Goal: Task Accomplishment & Management: Manage account settings

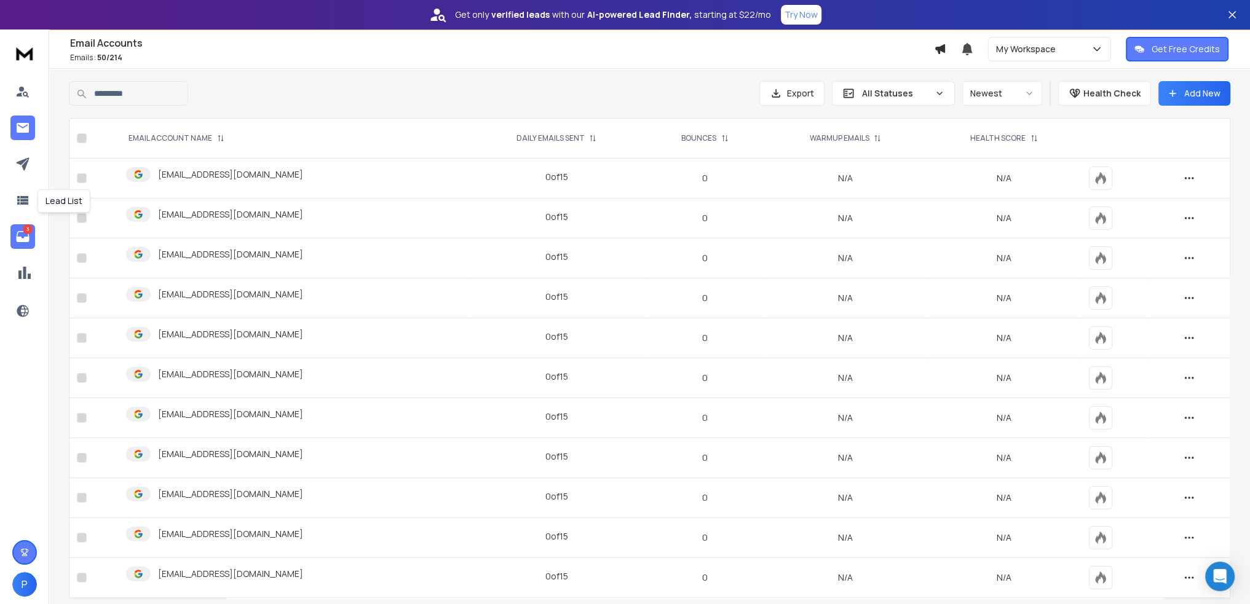
click at [18, 227] on link "3" at bounding box center [22, 236] width 25 height 25
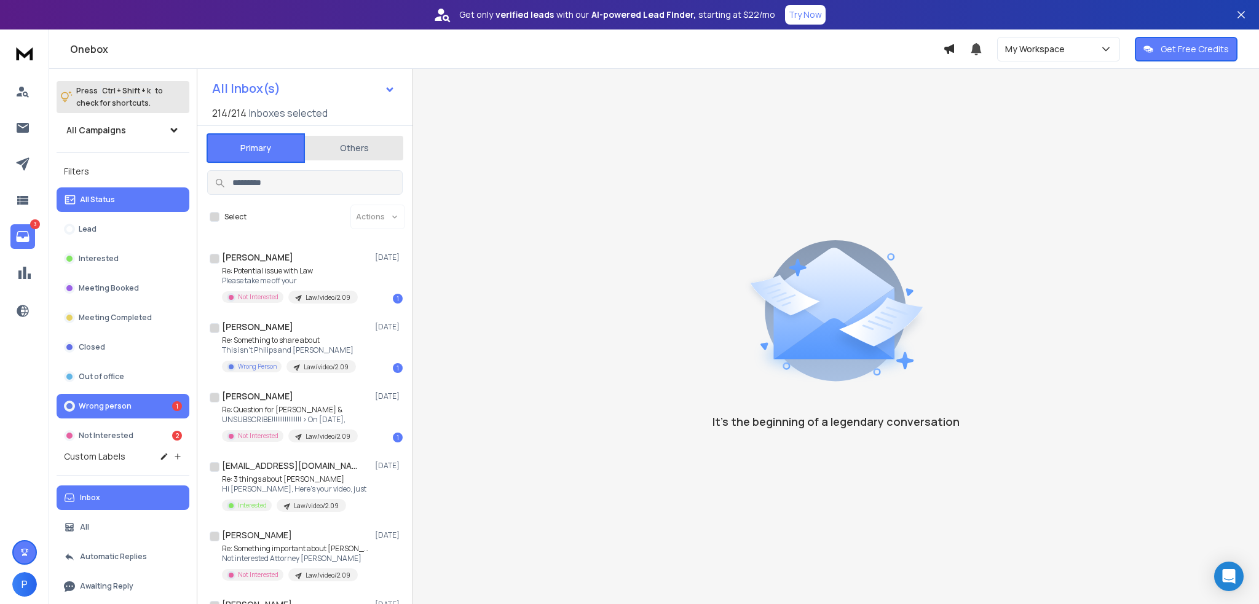
click at [129, 402] on button "Wrong person 1" at bounding box center [123, 406] width 133 height 25
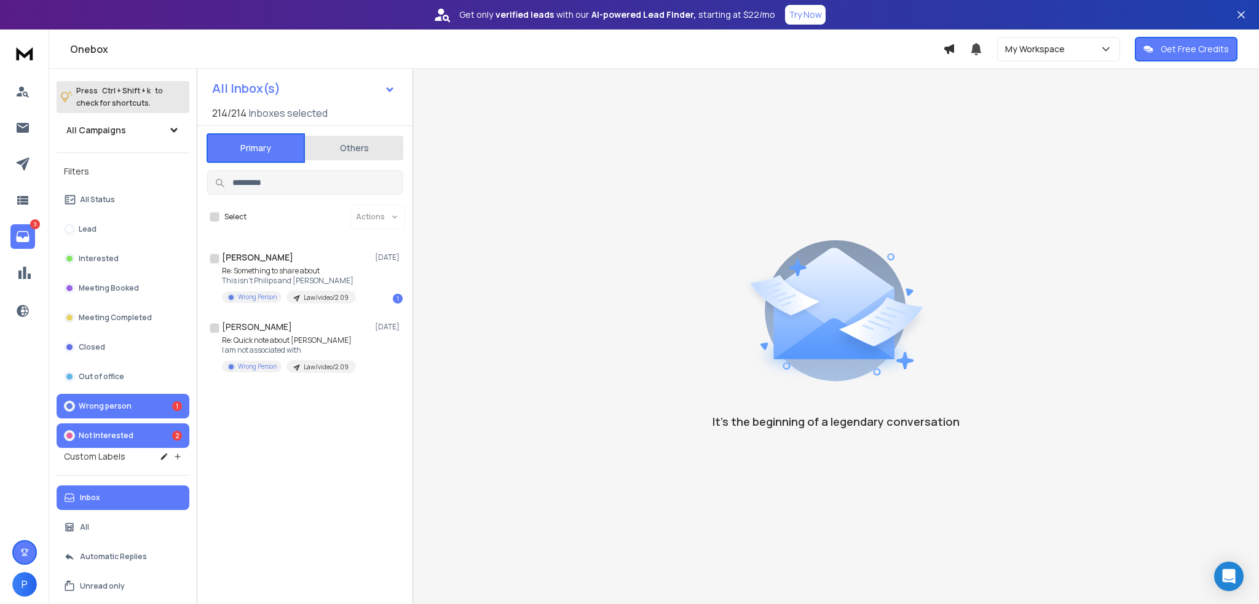
click at [125, 435] on p "Not Interested" at bounding box center [106, 436] width 55 height 10
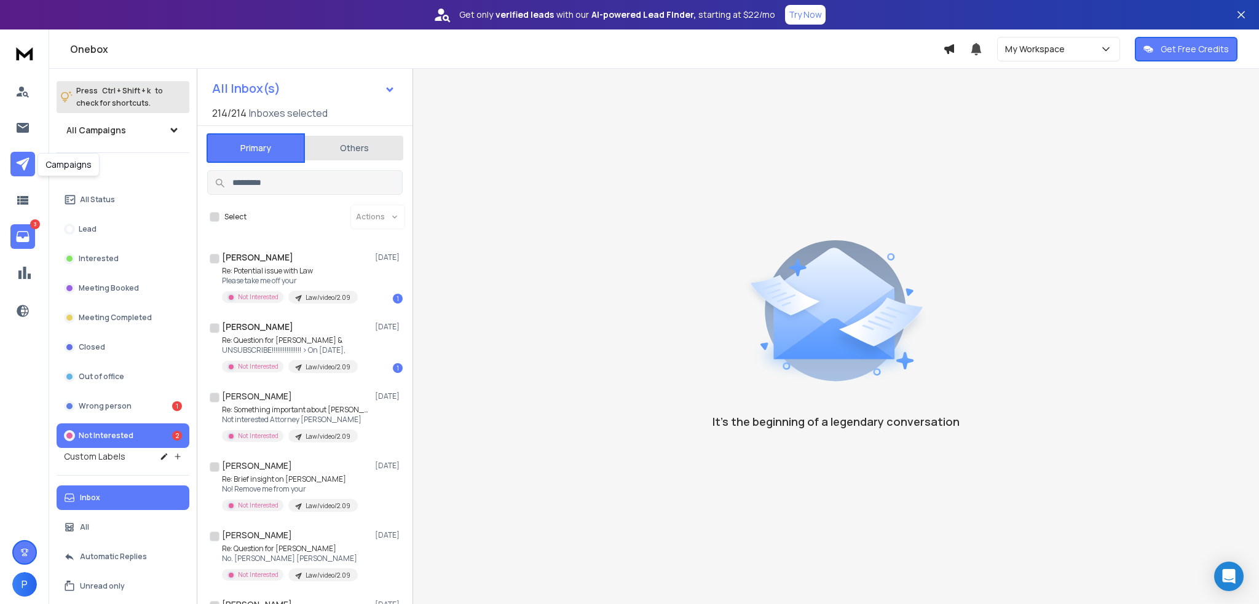
click at [27, 167] on icon at bounding box center [22, 164] width 15 height 15
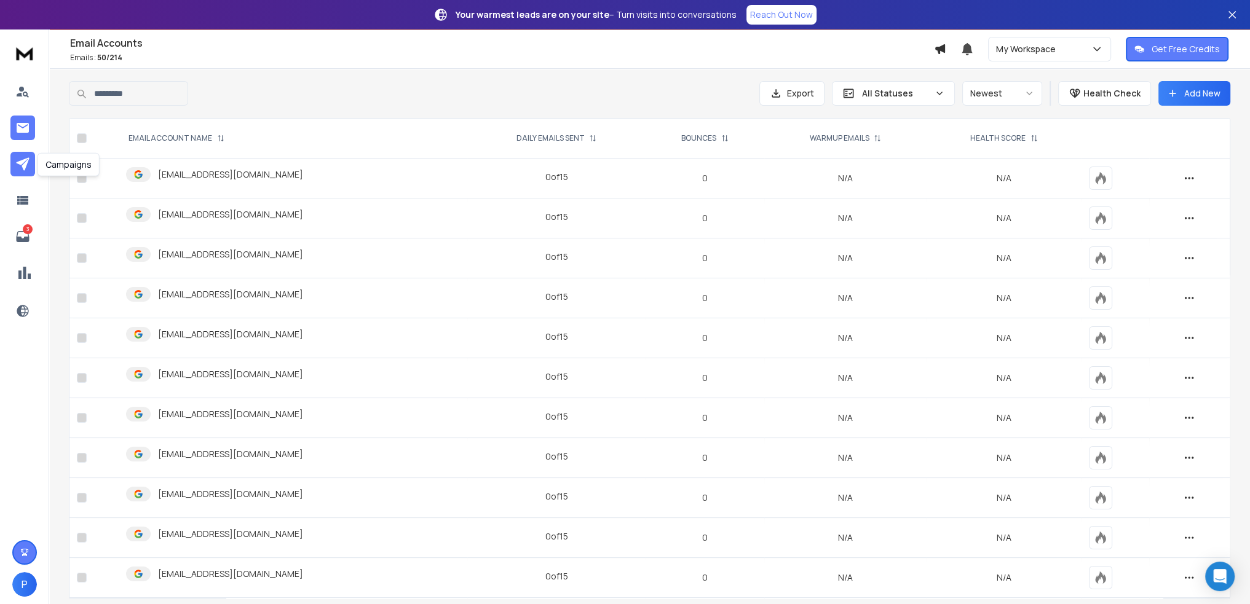
click at [20, 173] on link at bounding box center [22, 164] width 25 height 25
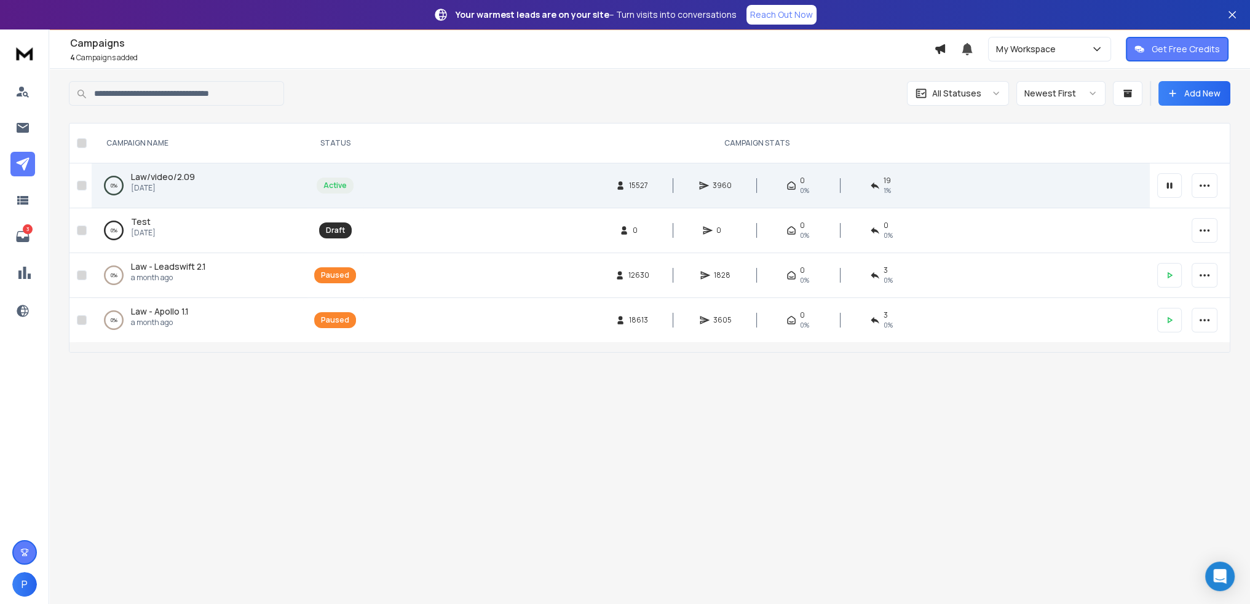
click at [264, 188] on div "0 % Law/video/2.09 [DATE]" at bounding box center [199, 186] width 191 height 30
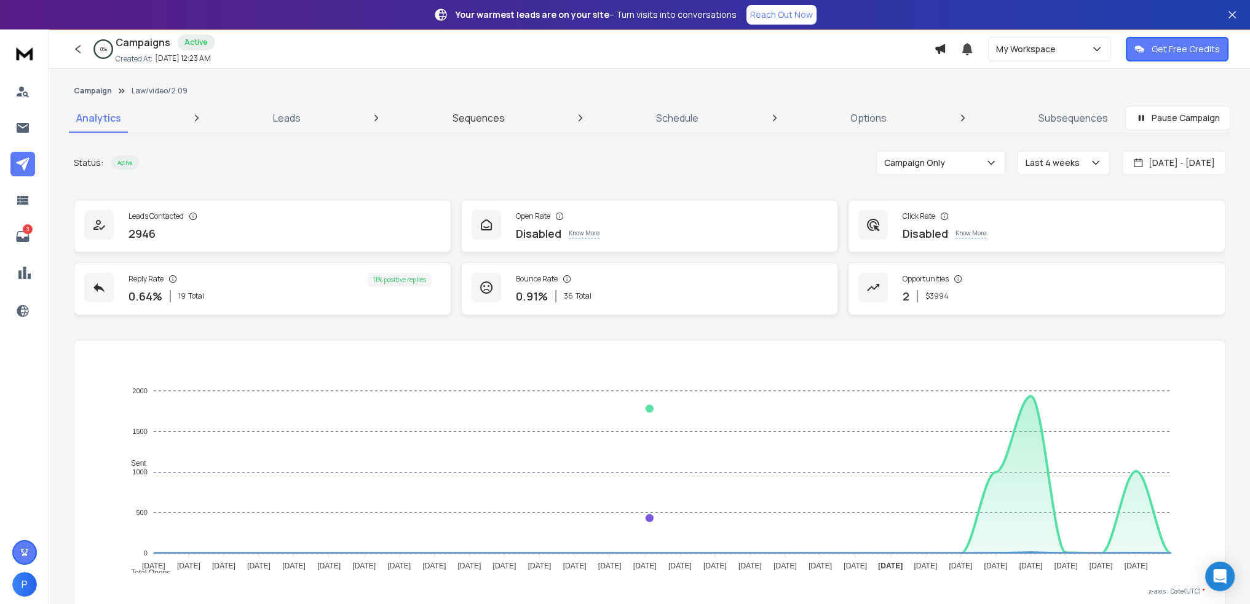
click at [477, 122] on p "Sequences" at bounding box center [479, 118] width 52 height 15
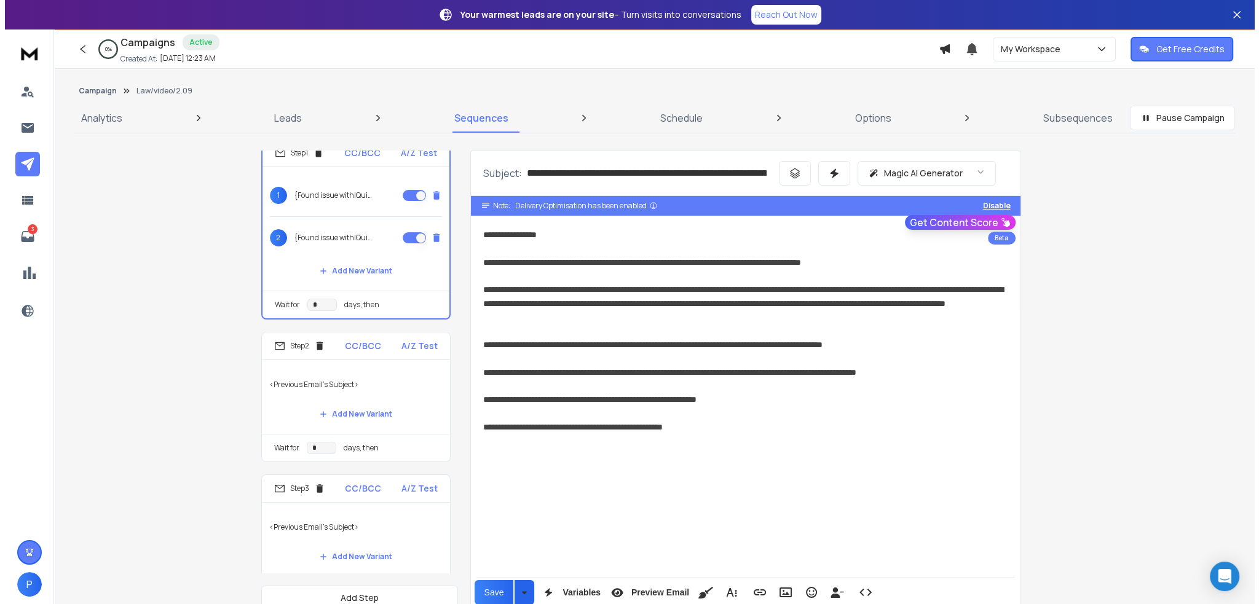
scroll to position [14, 0]
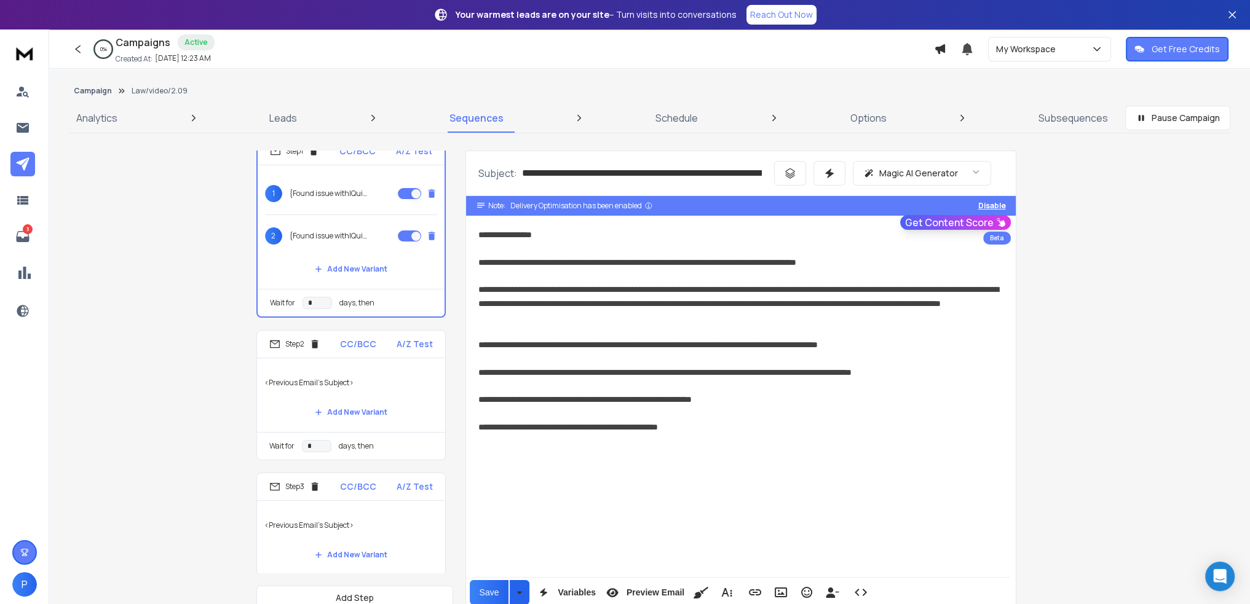
click at [352, 376] on p "<Previous Email's Subject>" at bounding box center [350, 383] width 173 height 34
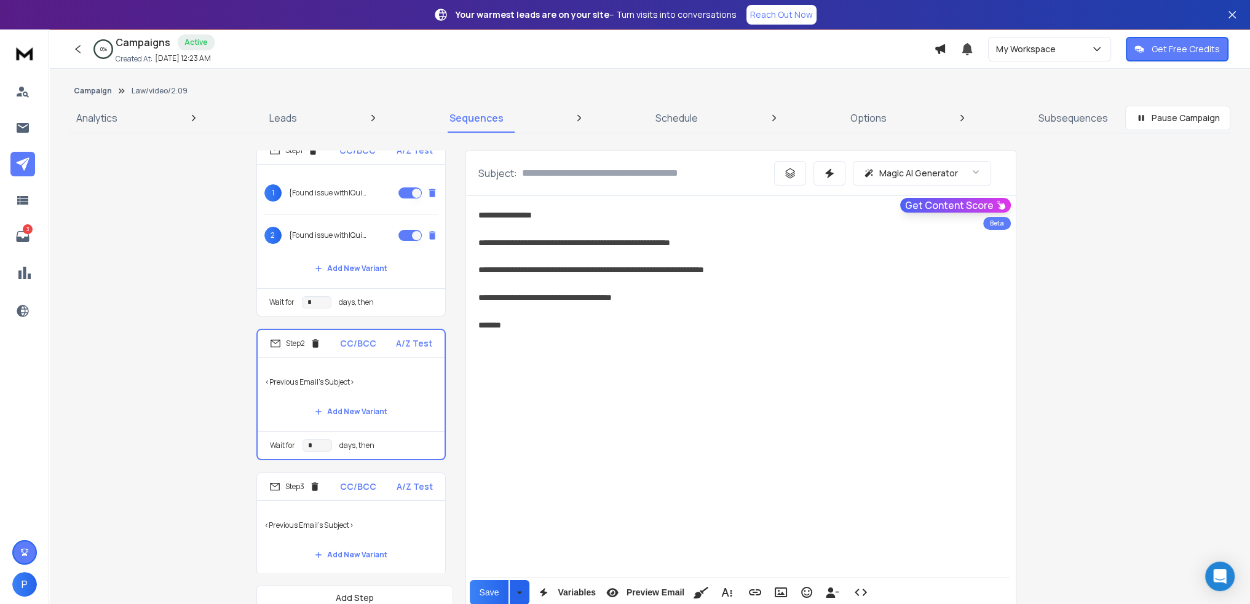
click at [327, 198] on div "1 {Found issue with|Quick question about|Spotted something at|3 things about|Qu…" at bounding box center [315, 192] width 103 height 17
type input "**********"
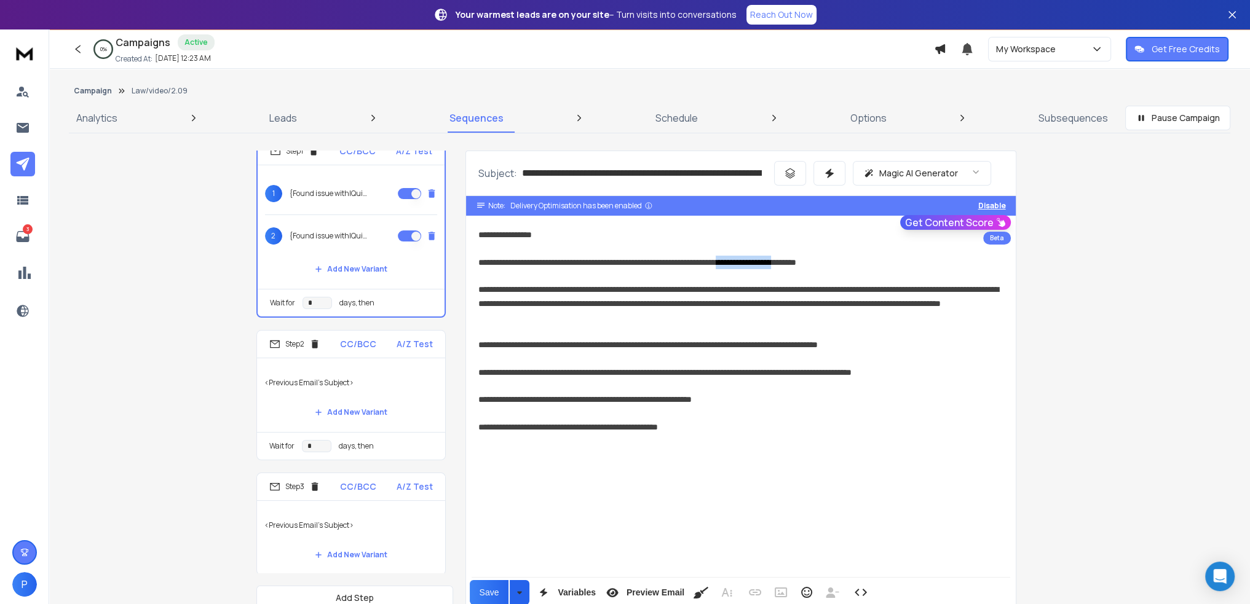
drag, startPoint x: 851, startPoint y: 260, endPoint x: 775, endPoint y: 261, distance: 76.2
click at [775, 261] on div "**********" at bounding box center [740, 263] width 525 height 14
copy div "**********"
click at [315, 388] on p "<Previous Email's Subject>" at bounding box center [350, 383] width 173 height 34
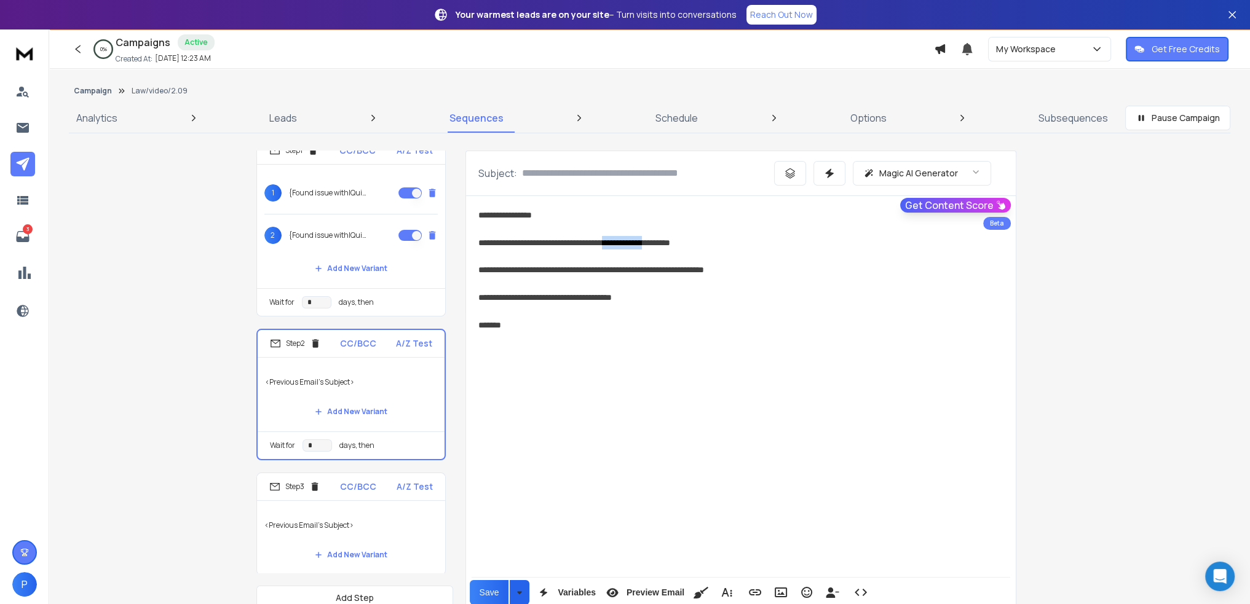
drag, startPoint x: 684, startPoint y: 243, endPoint x: 629, endPoint y: 242, distance: 54.7
click at [629, 242] on div "**********" at bounding box center [740, 243] width 525 height 14
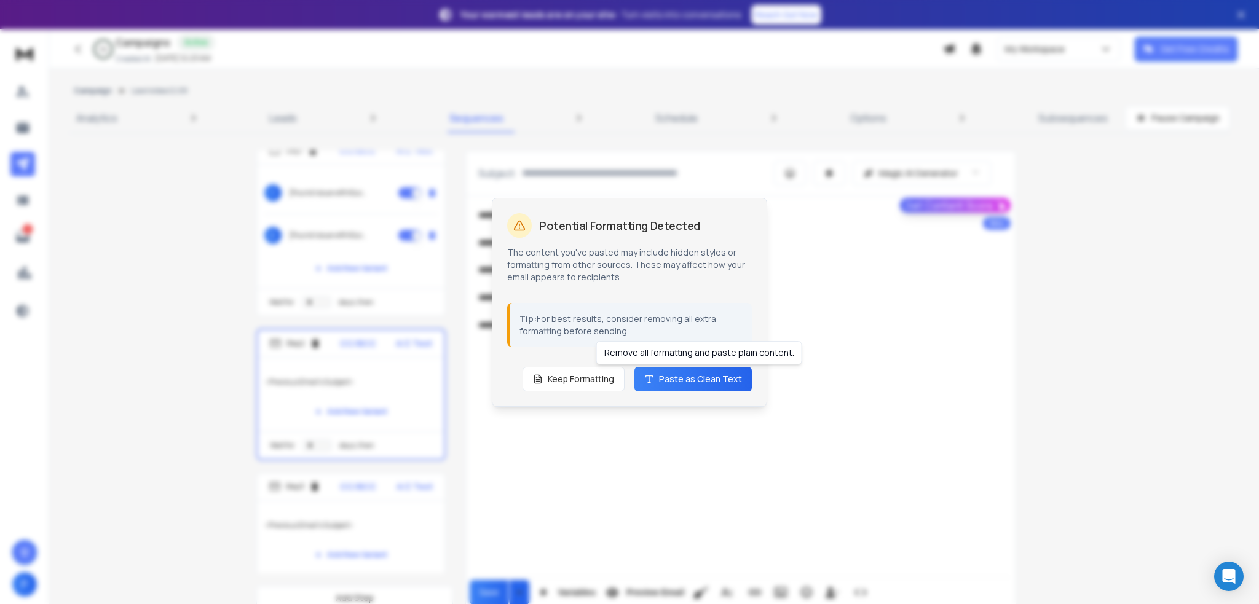
click at [662, 379] on button "Paste as Clean Text" at bounding box center [693, 379] width 117 height 25
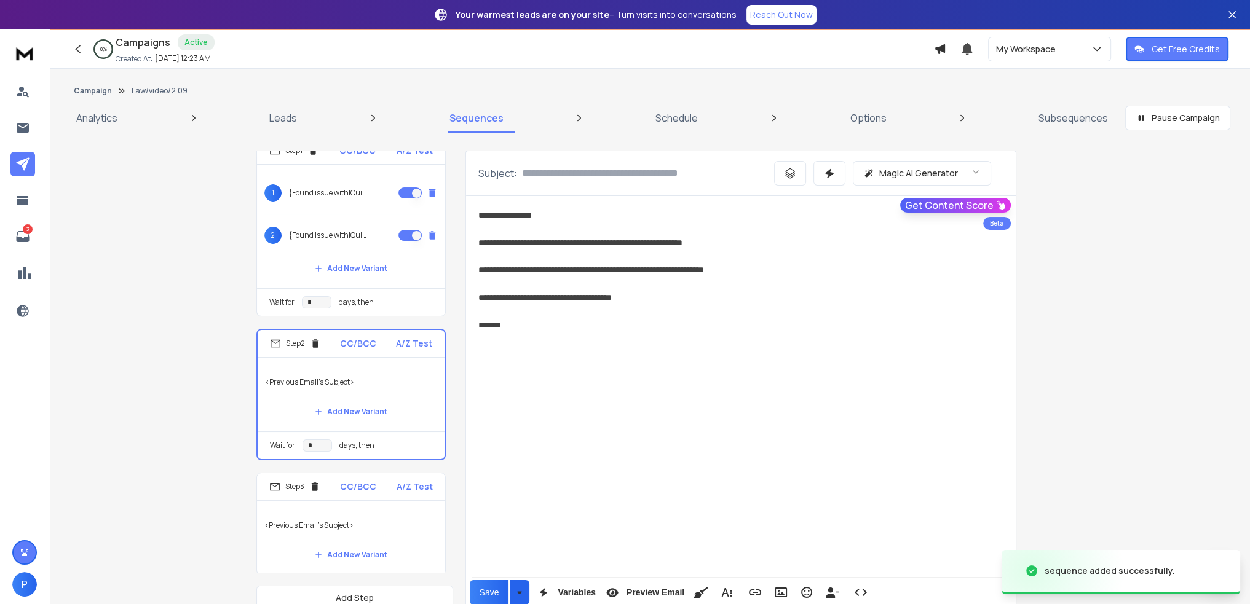
click at [366, 522] on p "<Previous Email's Subject>" at bounding box center [350, 525] width 173 height 34
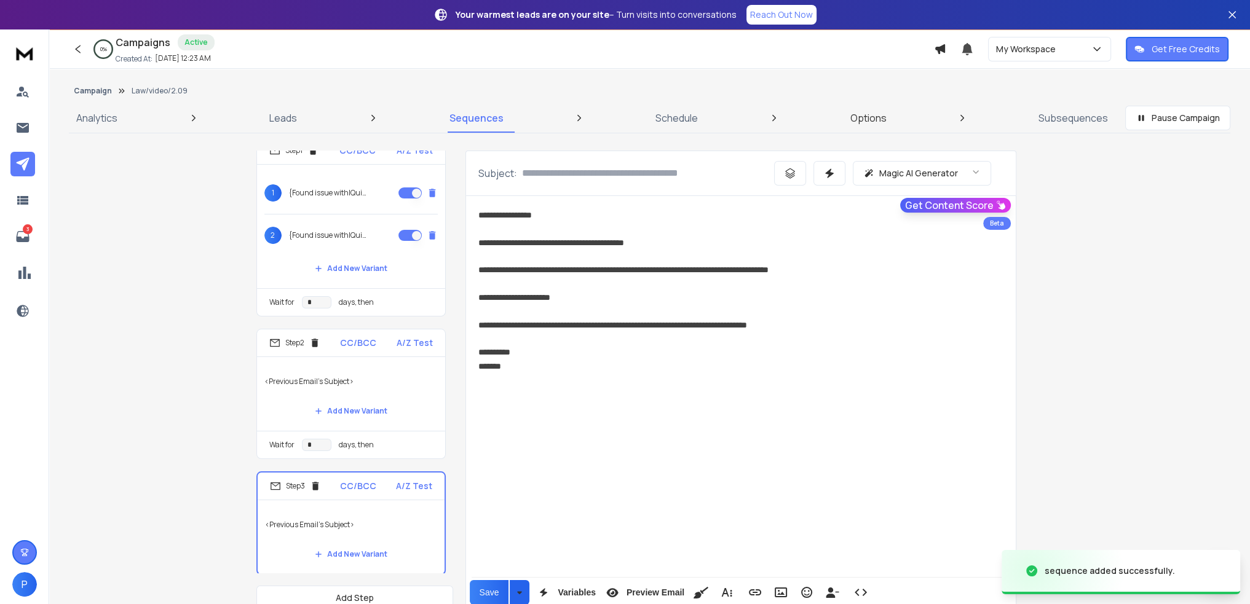
click at [875, 117] on p "Options" at bounding box center [868, 118] width 36 height 15
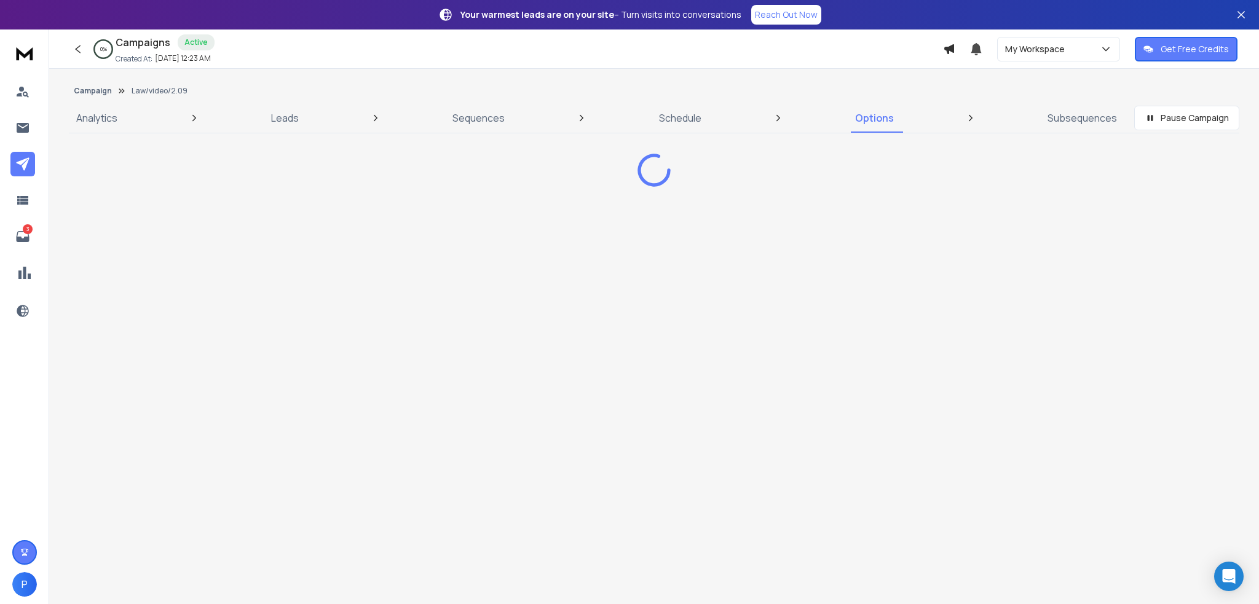
select select "*"
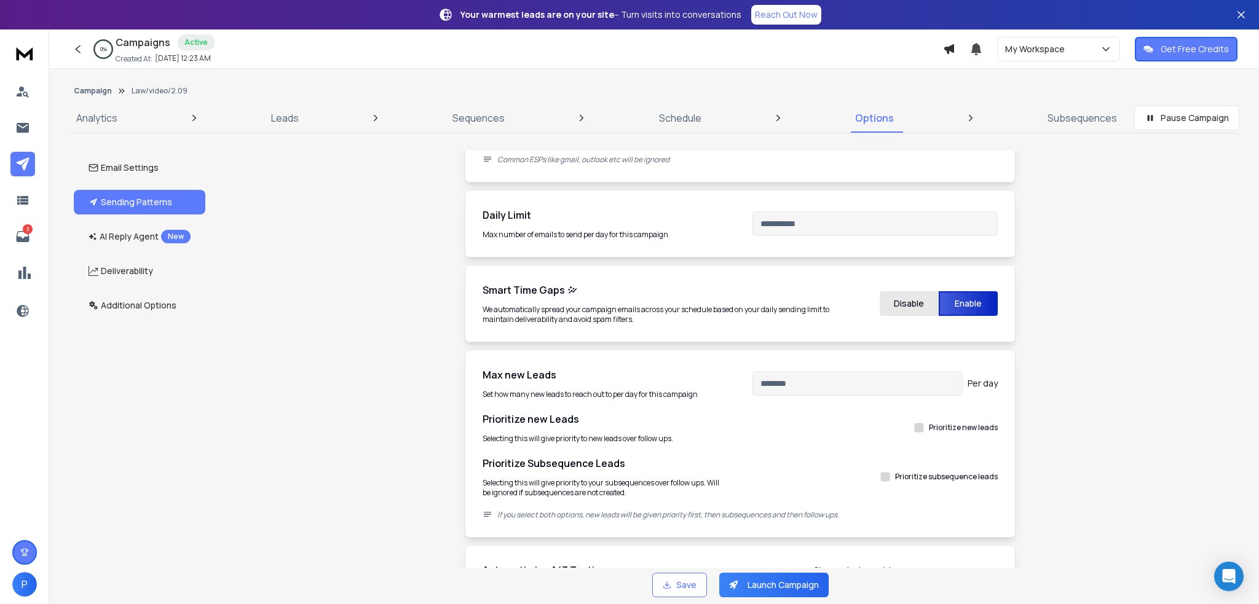
scroll to position [500, 0]
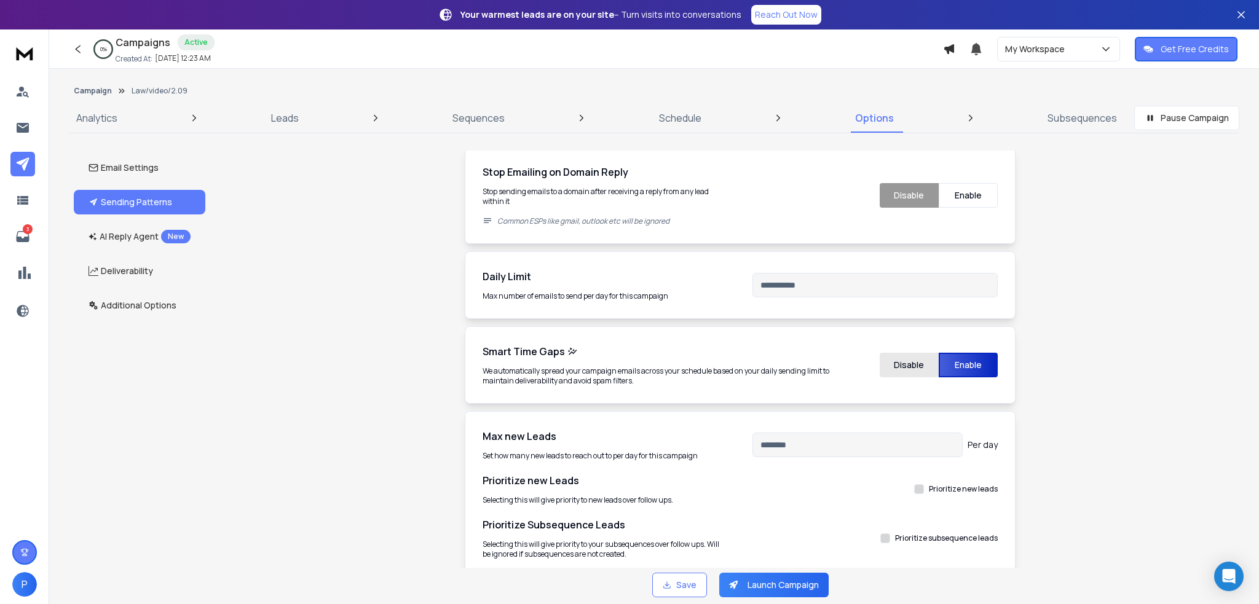
click at [770, 283] on input "****" at bounding box center [875, 285] width 245 height 25
drag, startPoint x: 760, startPoint y: 282, endPoint x: 747, endPoint y: 282, distance: 12.9
click at [753, 282] on input "****" at bounding box center [875, 285] width 245 height 25
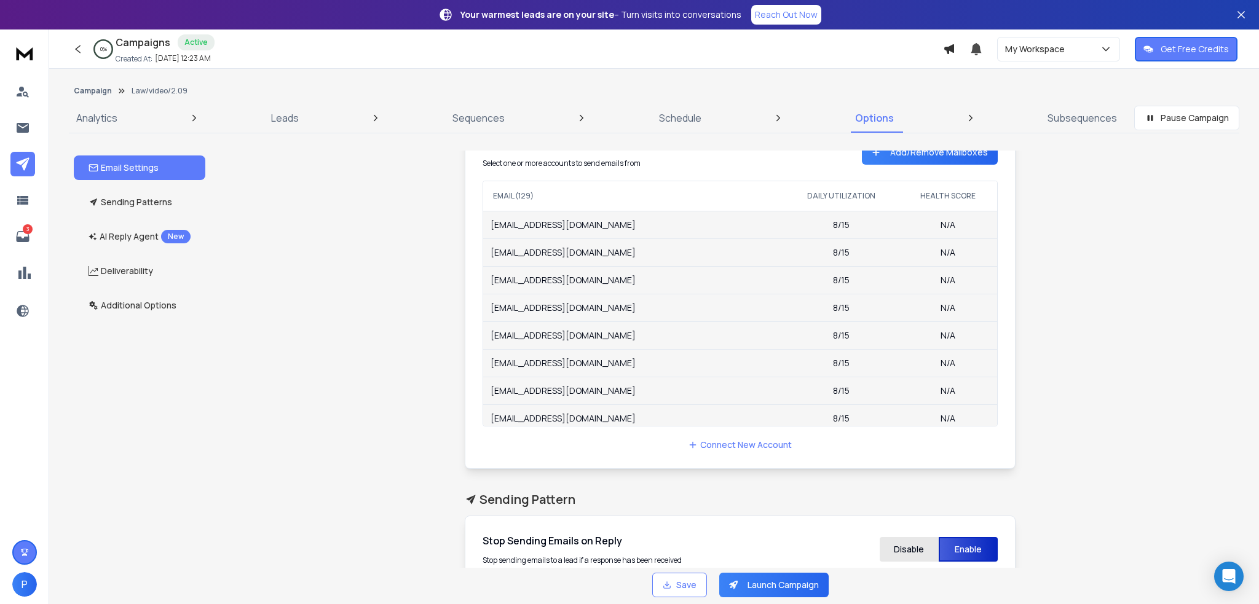
scroll to position [0, 0]
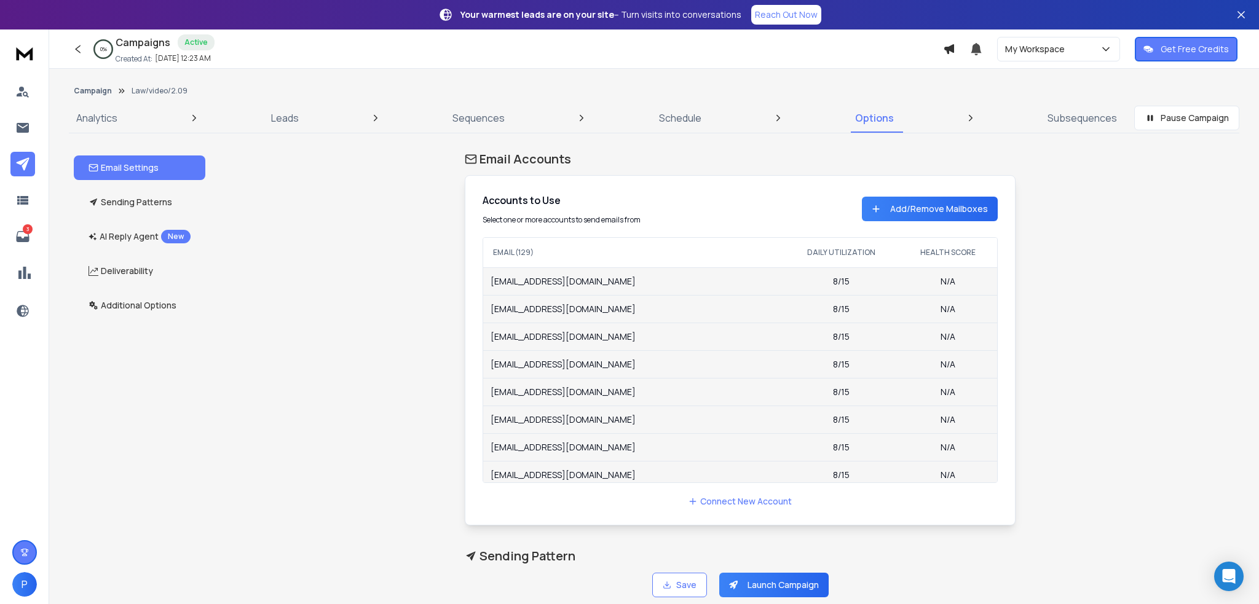
click at [898, 215] on button "Add/Remove Mailboxes" at bounding box center [930, 209] width 136 height 25
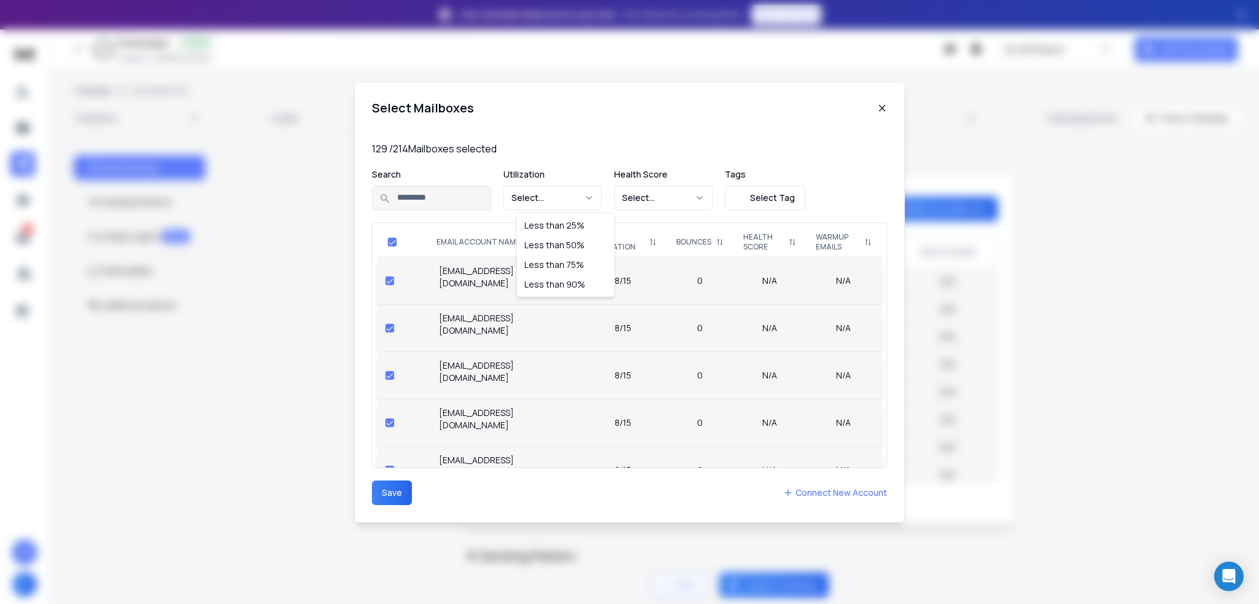
click at [545, 201] on button "Select..." at bounding box center [553, 198] width 98 height 25
click at [376, 304] on button "Select this Page" at bounding box center [376, 302] width 10 height 10
click at [523, 135] on div "Select Mailboxes" at bounding box center [629, 121] width 515 height 42
click at [389, 499] on button "Save" at bounding box center [392, 493] width 40 height 25
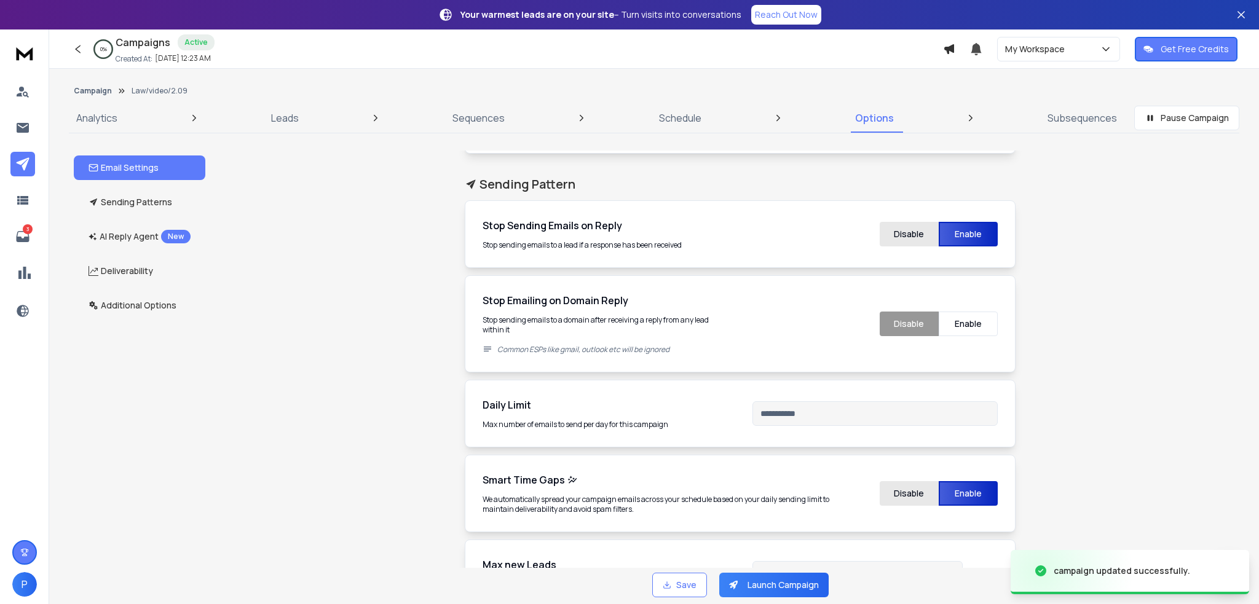
scroll to position [184, 0]
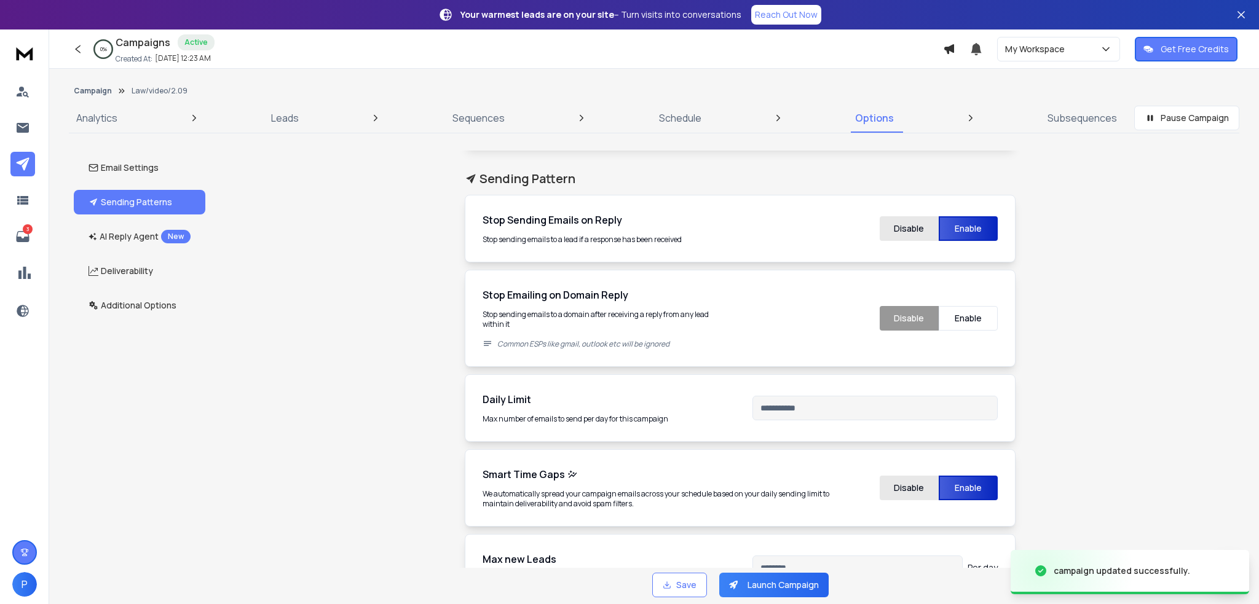
click at [782, 409] on input "****" at bounding box center [875, 408] width 245 height 25
drag, startPoint x: 760, startPoint y: 407, endPoint x: 748, endPoint y: 407, distance: 11.7
click at [753, 407] on input "****" at bounding box center [875, 408] width 245 height 25
type input "****"
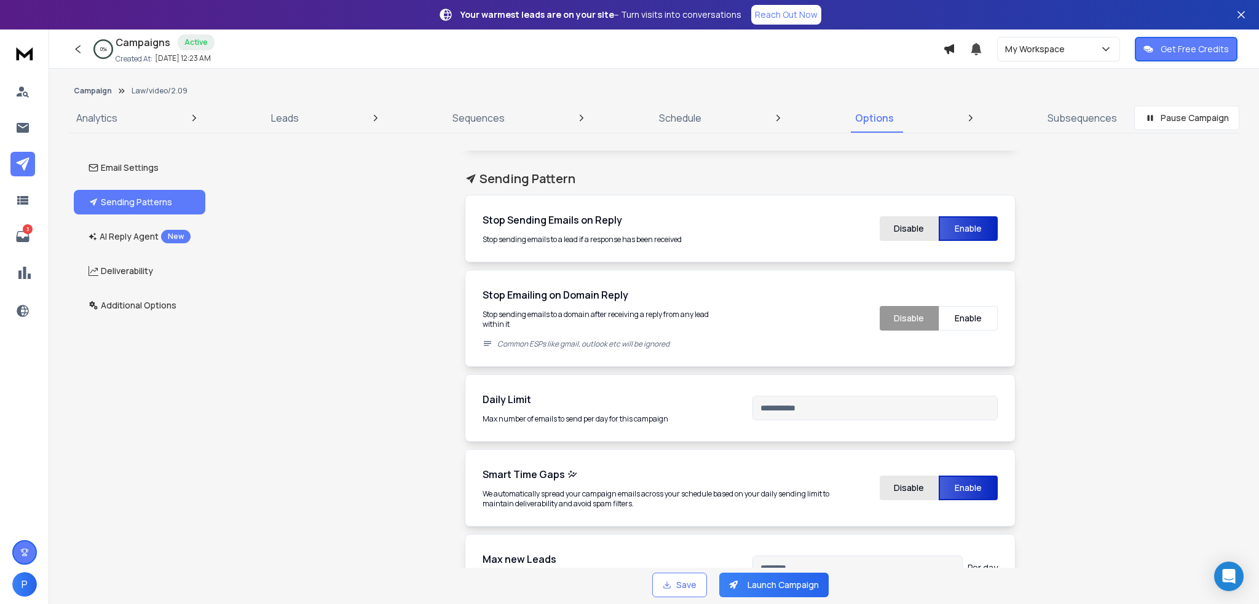
click at [1040, 395] on div "Email Accounts Accounts to Use Select one or more accounts to send emails from …" at bounding box center [747, 359] width 1045 height 417
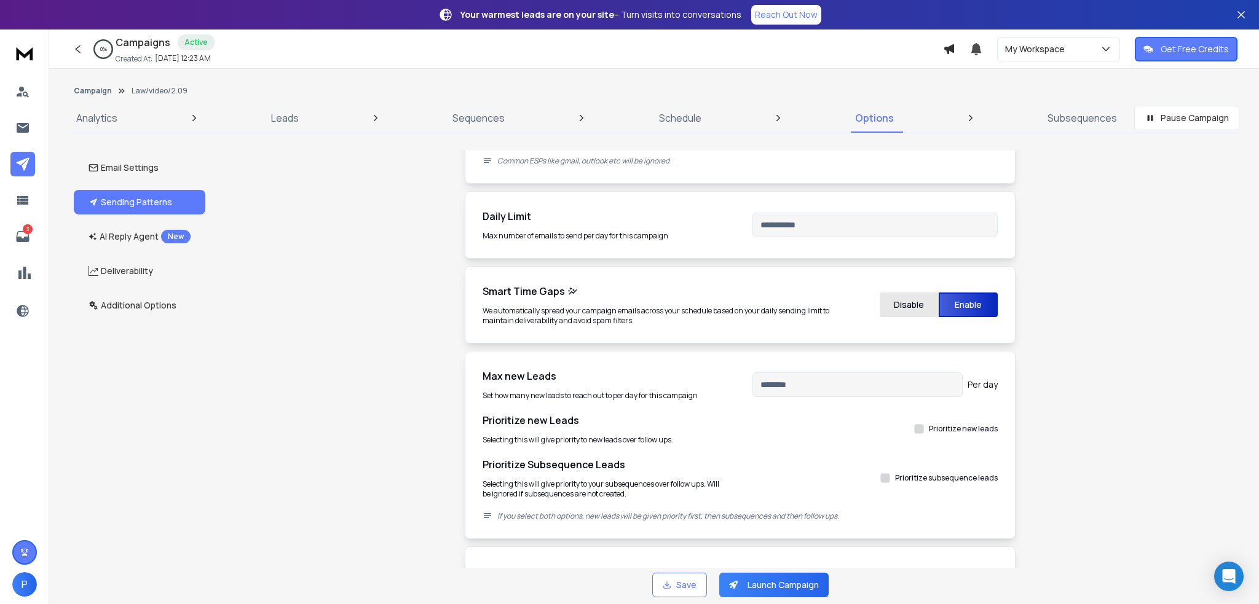
scroll to position [562, 0]
drag, startPoint x: 759, startPoint y: 386, endPoint x: 743, endPoint y: 386, distance: 16.6
click at [743, 386] on div "Max new Leads Set how many new leads to reach out to per day for this campaign …" at bounding box center [740, 384] width 515 height 32
type input "****"
click at [691, 580] on button "Save" at bounding box center [679, 585] width 55 height 25
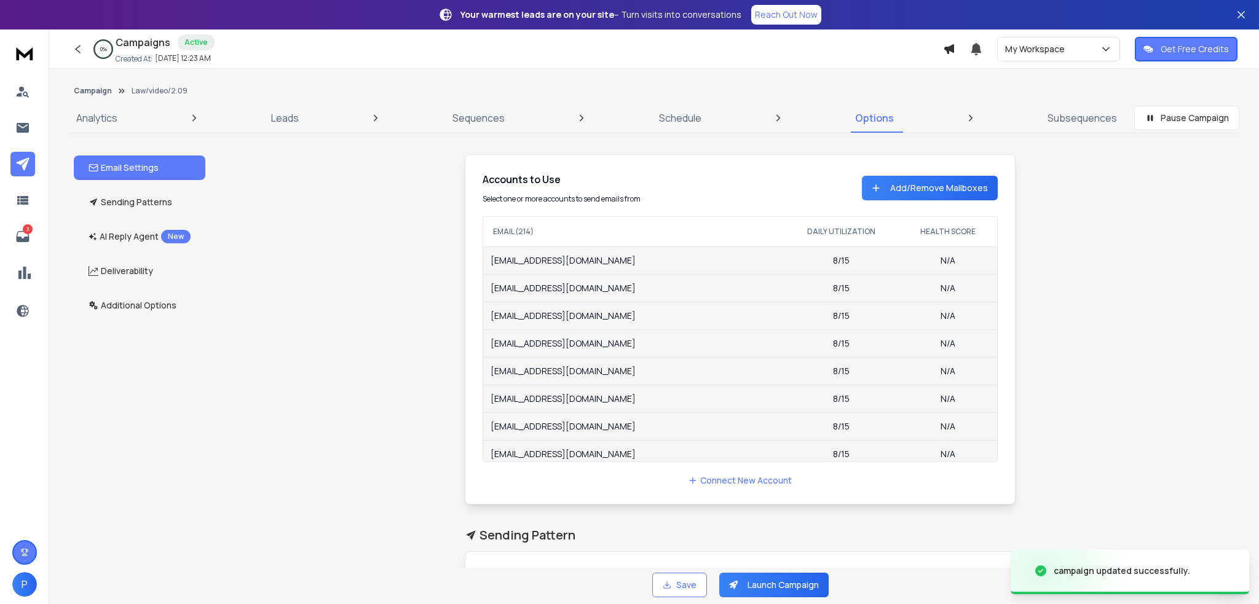
scroll to position [0, 0]
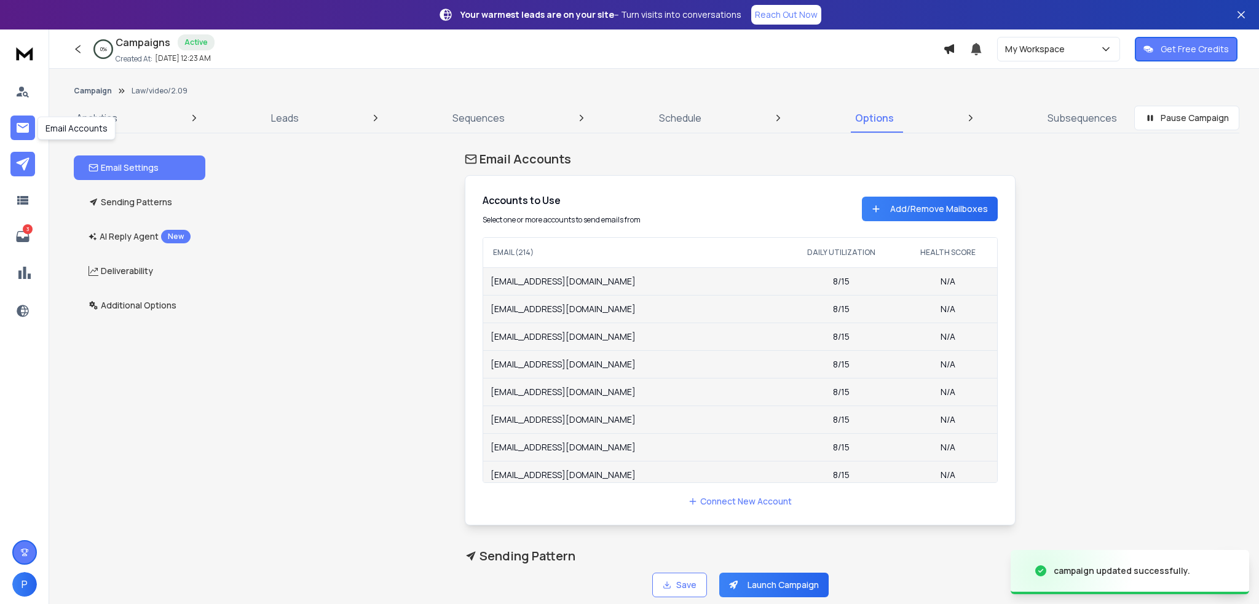
click at [22, 127] on icon at bounding box center [23, 128] width 12 height 10
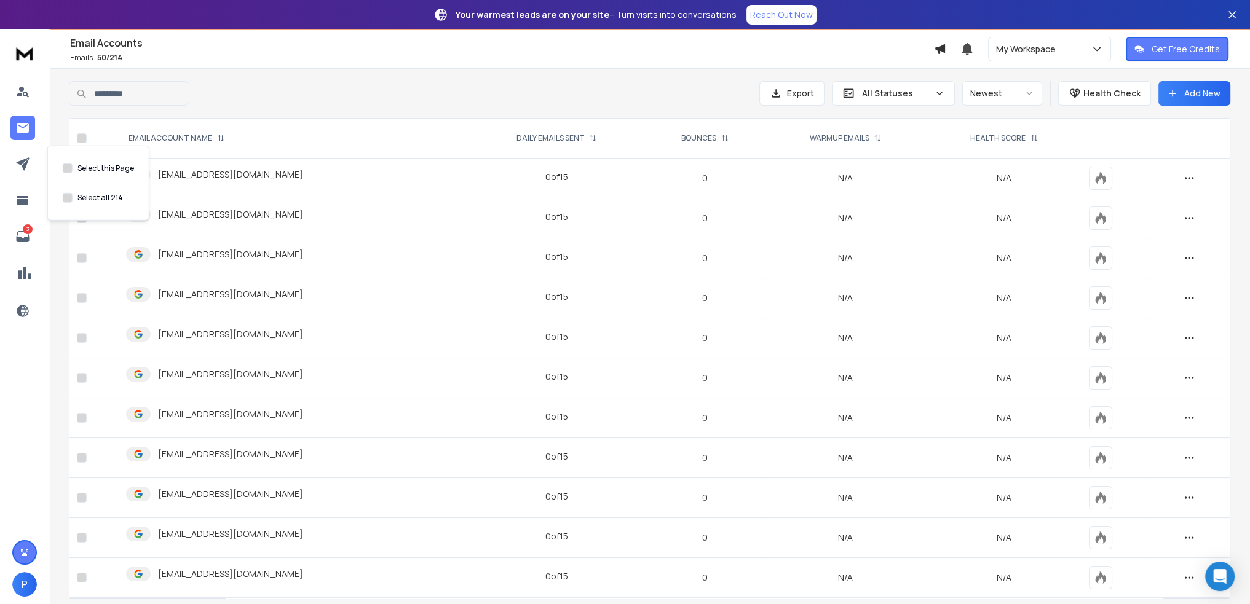
click at [91, 194] on label "Select all 214" at bounding box center [99, 198] width 45 height 10
click at [938, 103] on div "All Statuses" at bounding box center [893, 93] width 123 height 25
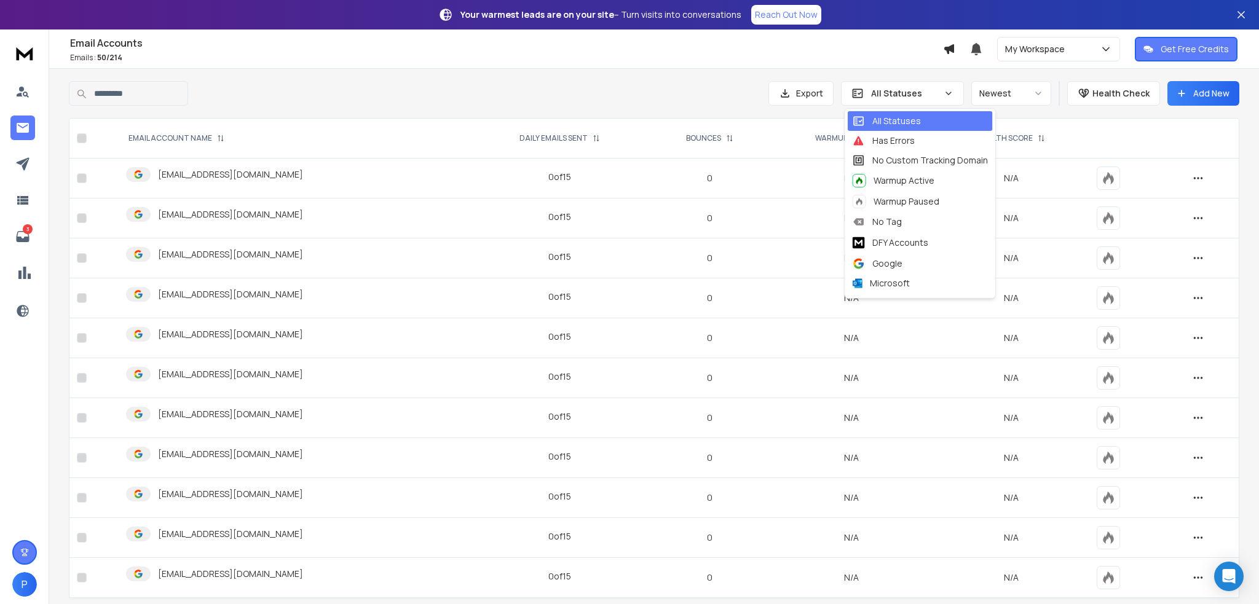
click at [937, 100] on div "All Statuses" at bounding box center [902, 93] width 123 height 25
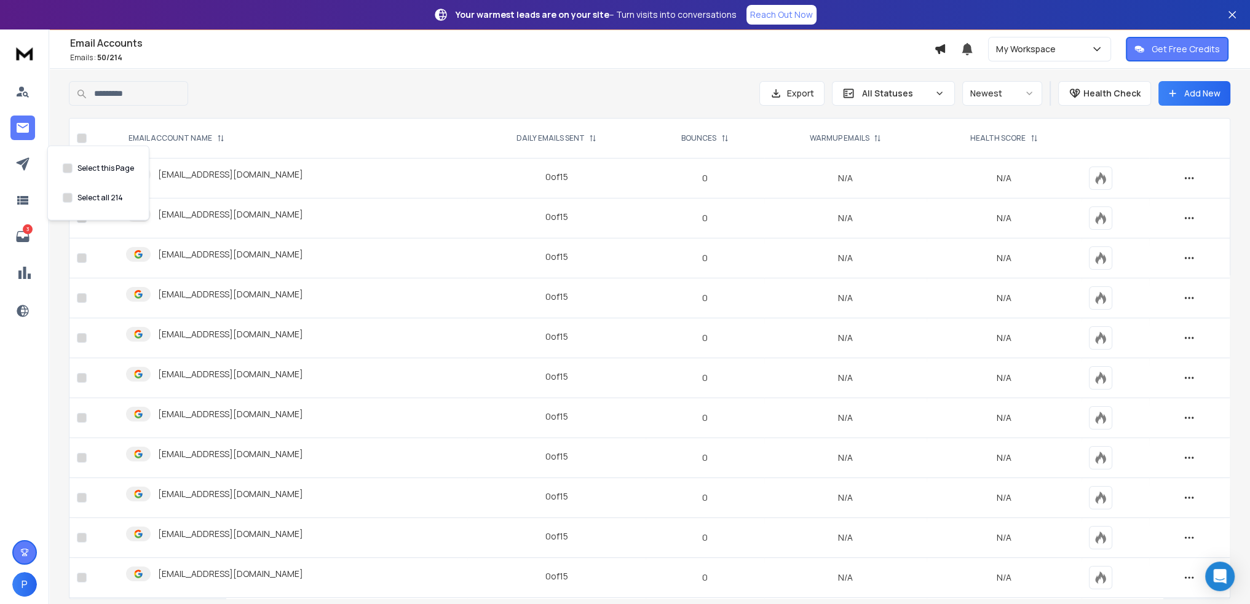
click at [59, 194] on div "Select this Page Select all 214" at bounding box center [98, 183] width 86 height 64
click at [64, 197] on button "Select this Page" at bounding box center [68, 198] width 10 height 10
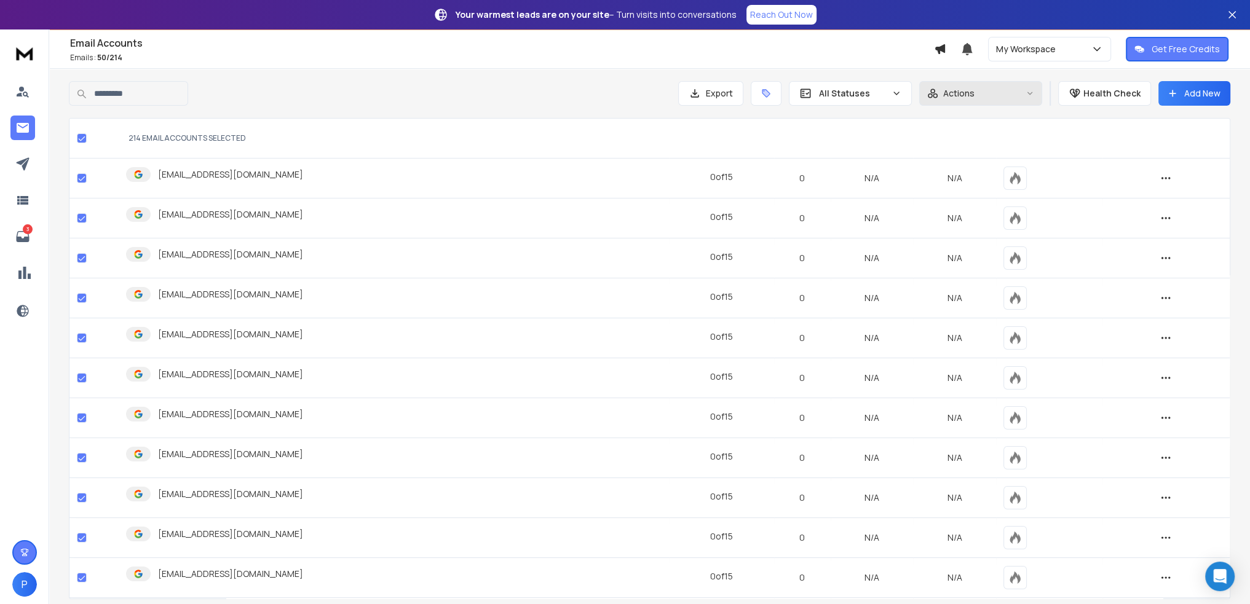
click at [966, 95] on p "Actions" at bounding box center [958, 93] width 31 height 12
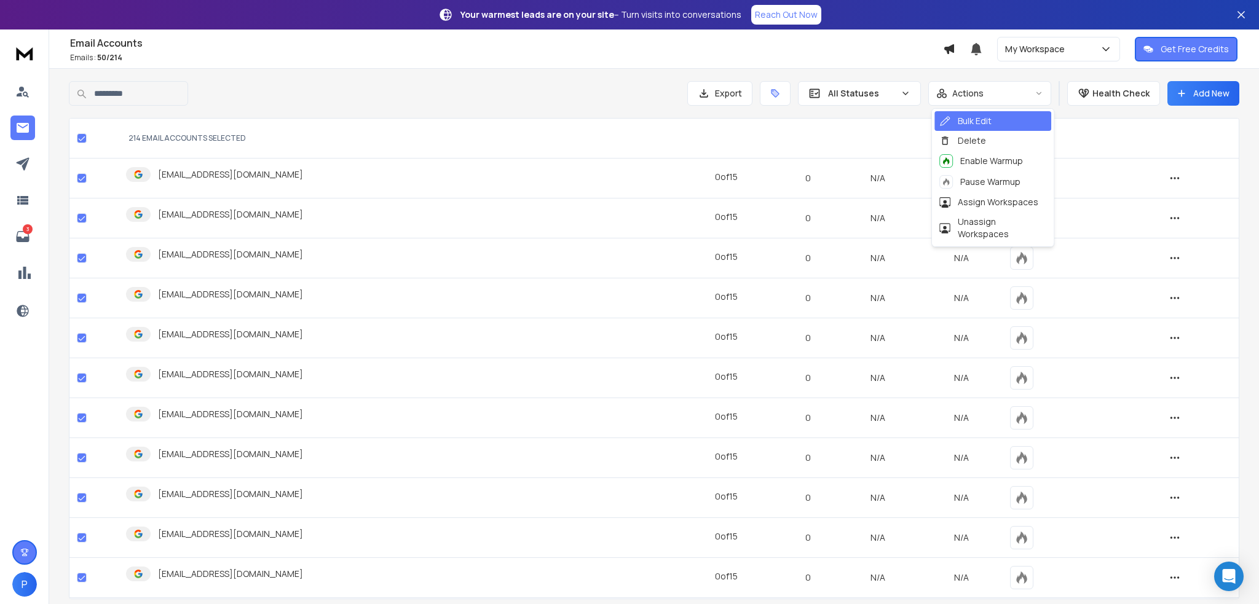
click at [971, 120] on div "Bulk Edit" at bounding box center [965, 121] width 52 height 12
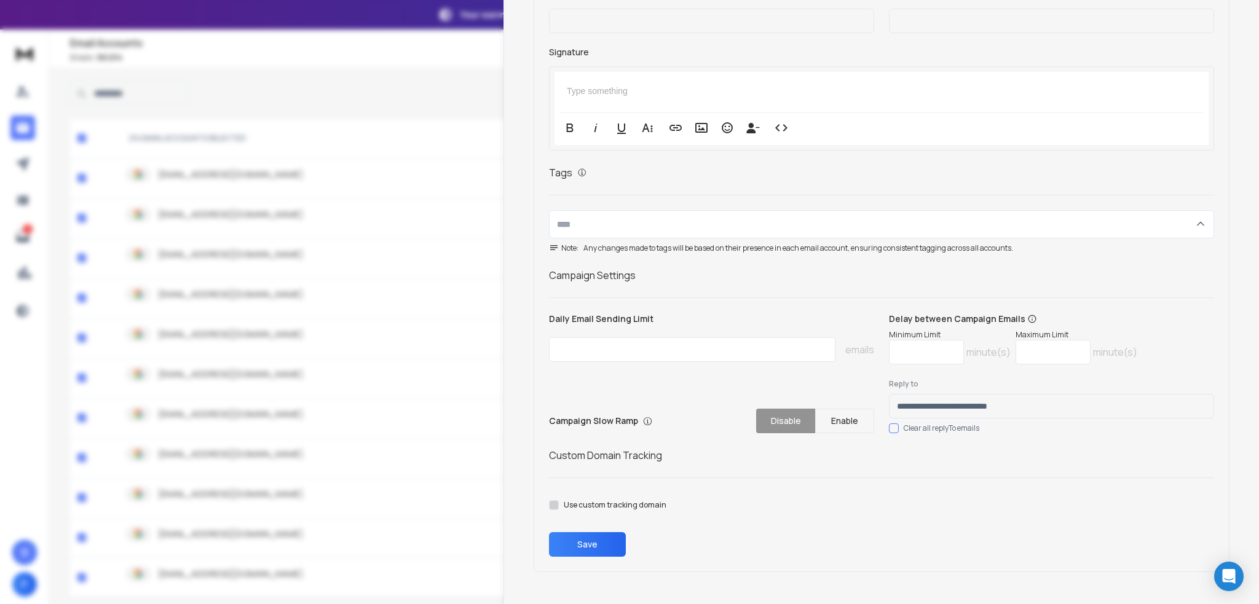
scroll to position [135, 0]
click at [635, 347] on input "number" at bounding box center [692, 348] width 287 height 25
type input "**"
click at [938, 350] on input "number" at bounding box center [926, 351] width 75 height 25
type input "*"
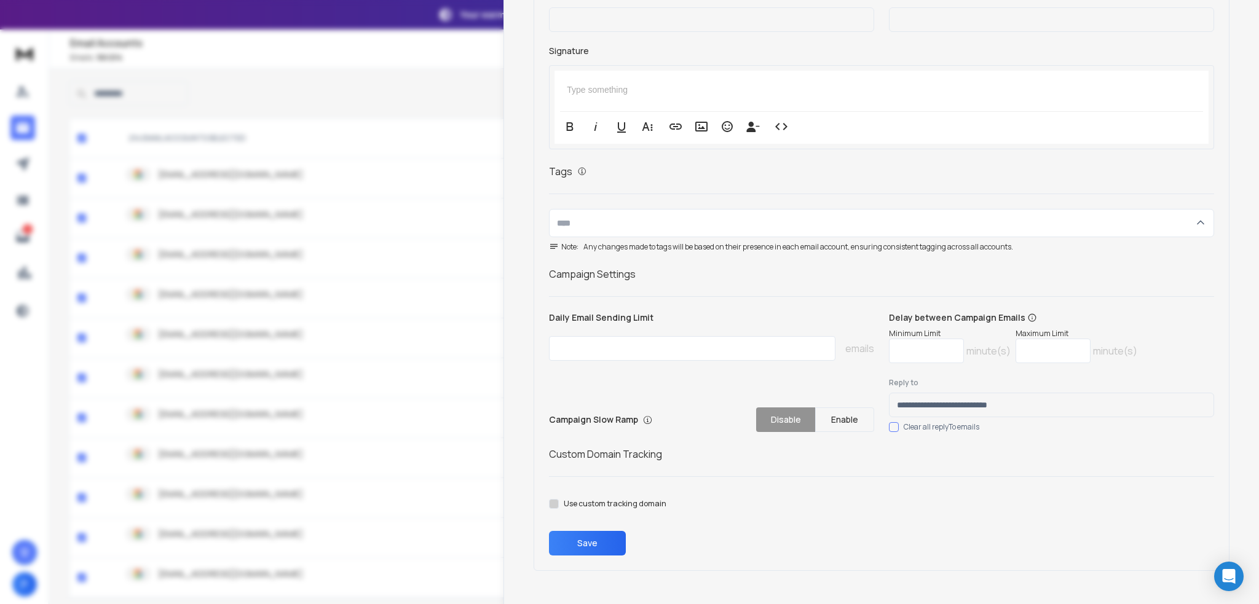
click at [1035, 352] on input "number" at bounding box center [1053, 351] width 75 height 25
type input "*"
click at [993, 393] on input "text" at bounding box center [1051, 405] width 325 height 25
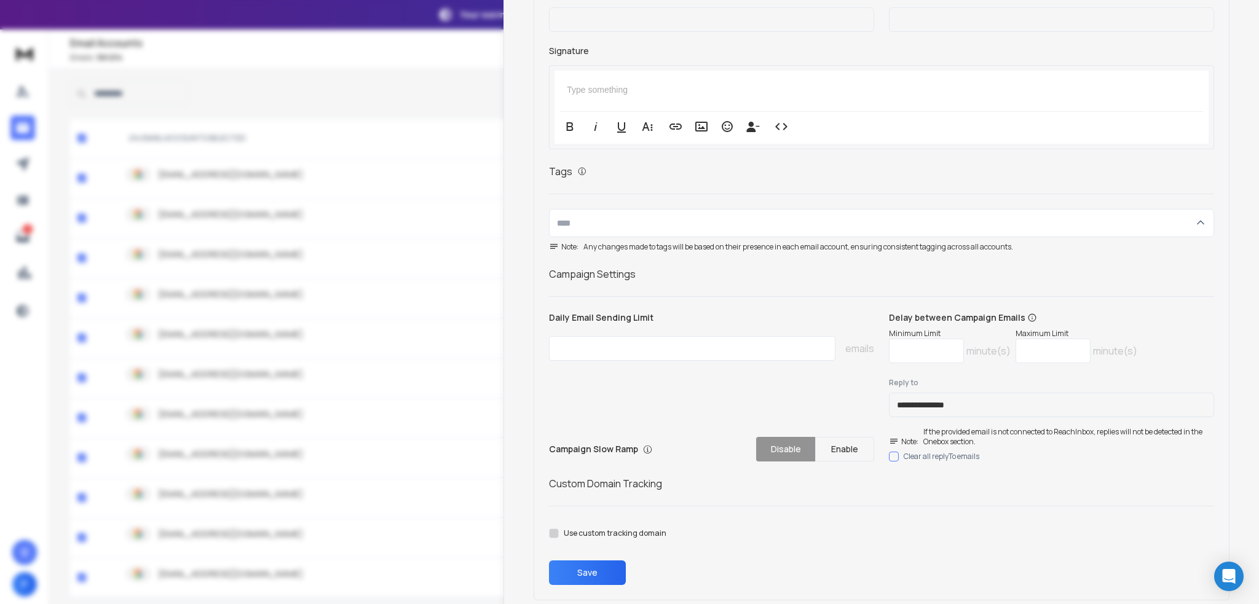
type input "**********"
click at [944, 467] on form "**********" at bounding box center [881, 287] width 665 height 596
click at [895, 457] on button "Clear all replyTo emails" at bounding box center [894, 457] width 10 height 10
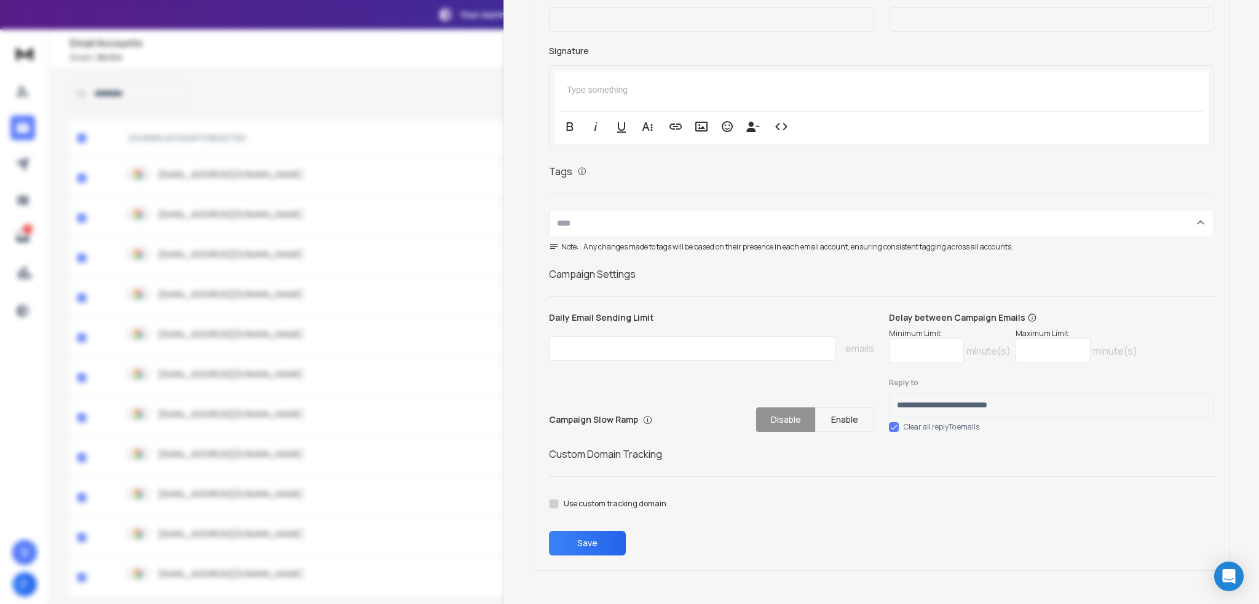
click at [893, 429] on button "Clear all replyTo emails" at bounding box center [894, 427] width 10 height 10
click at [915, 406] on input "text" at bounding box center [1051, 405] width 325 height 25
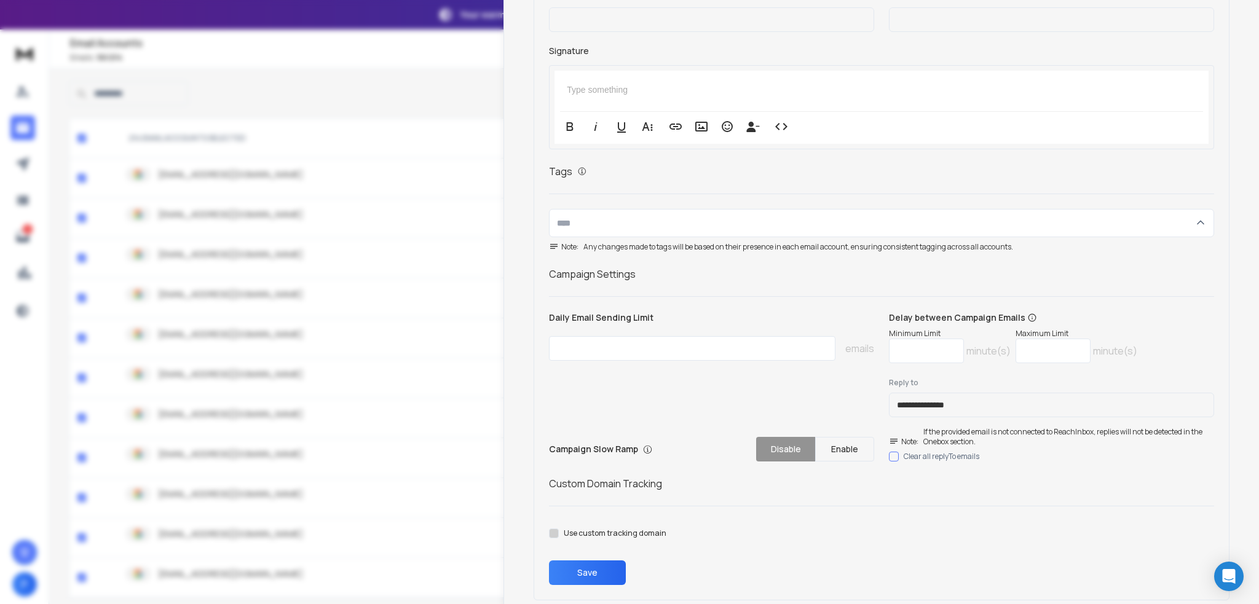
type input "**********"
click at [968, 428] on div "Note: If the provided email is not connected to ReachInbox, replies will not be…" at bounding box center [1051, 437] width 325 height 20
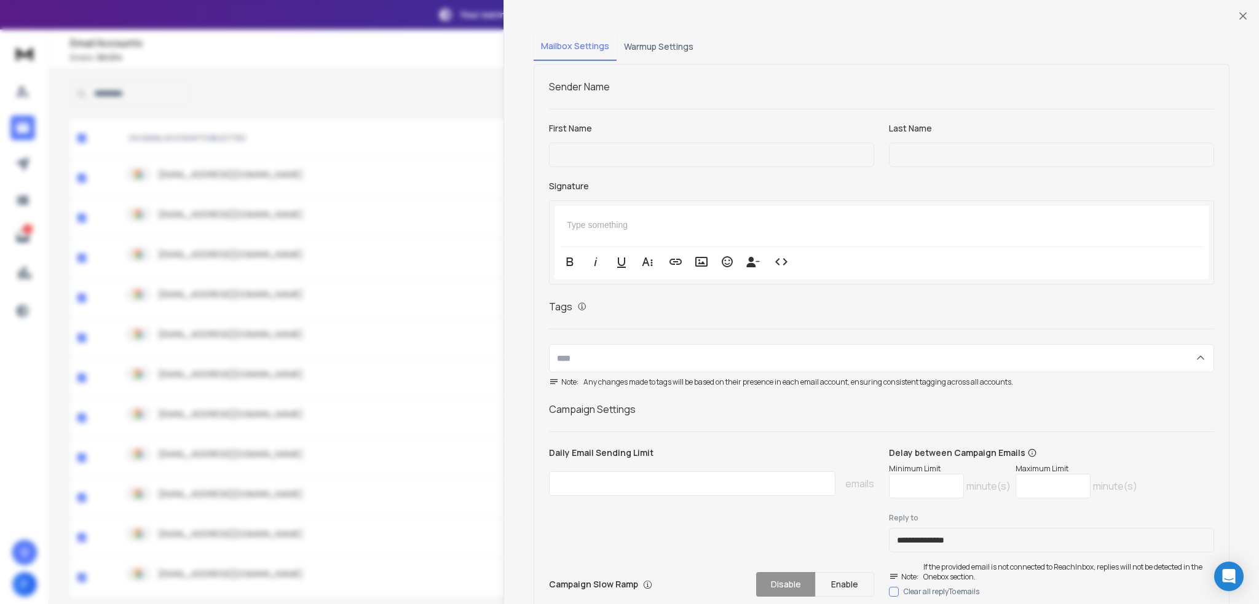
scroll to position [165, 0]
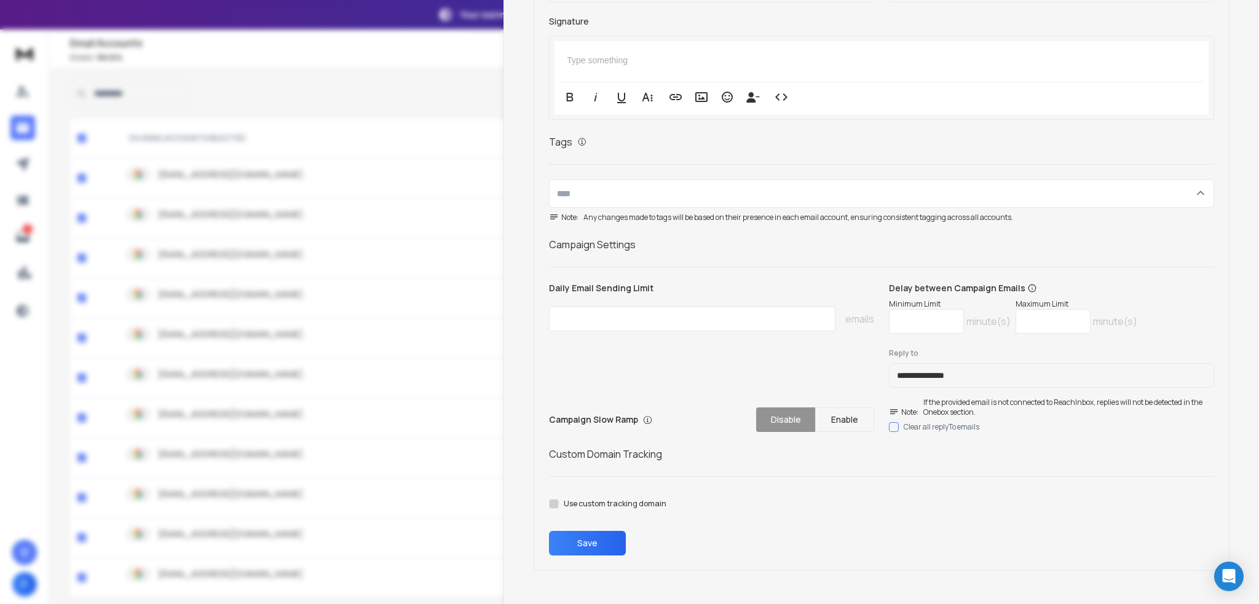
click at [603, 537] on button "Save" at bounding box center [587, 543] width 77 height 25
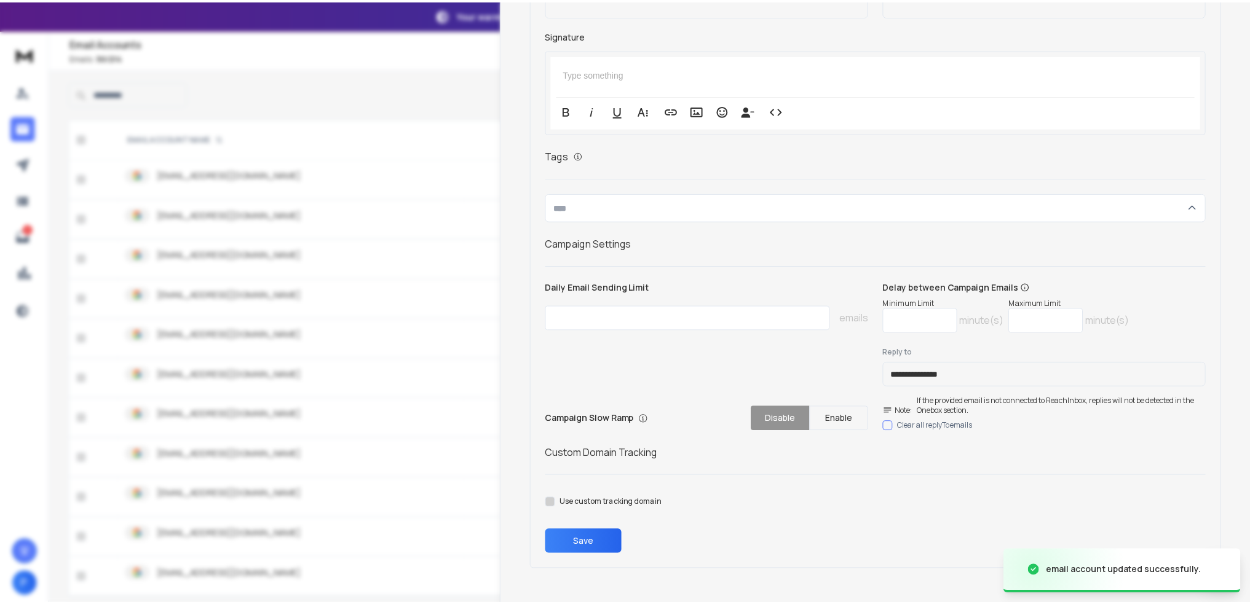
scroll to position [150, 0]
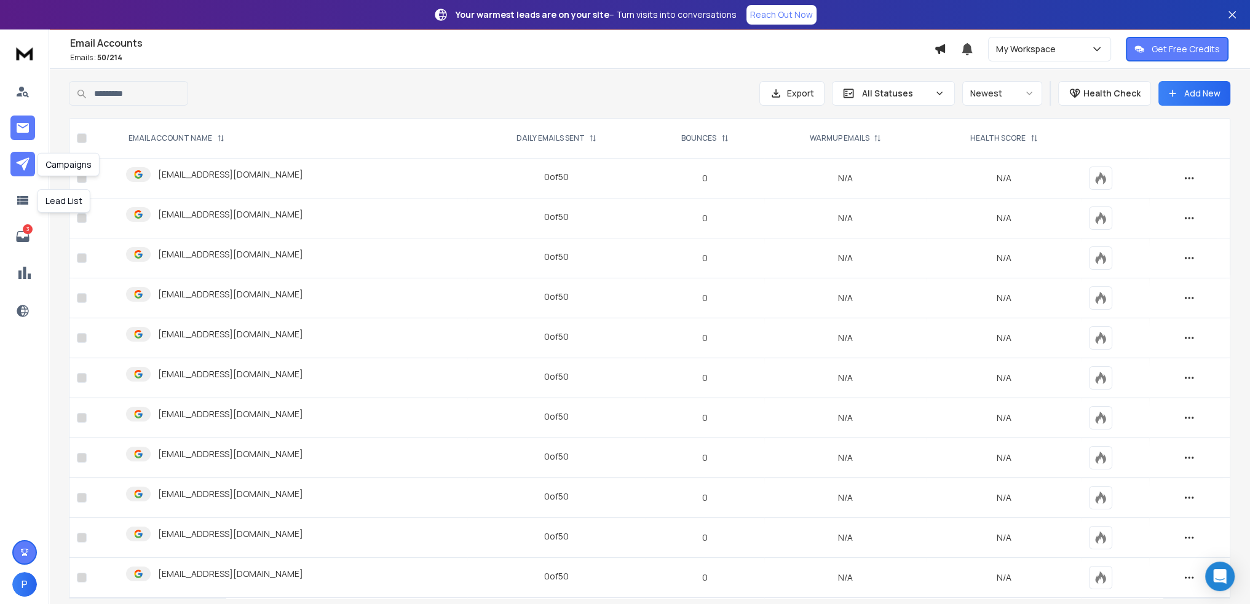
click at [15, 173] on link at bounding box center [22, 164] width 25 height 25
click at [22, 164] on icon at bounding box center [22, 164] width 15 height 15
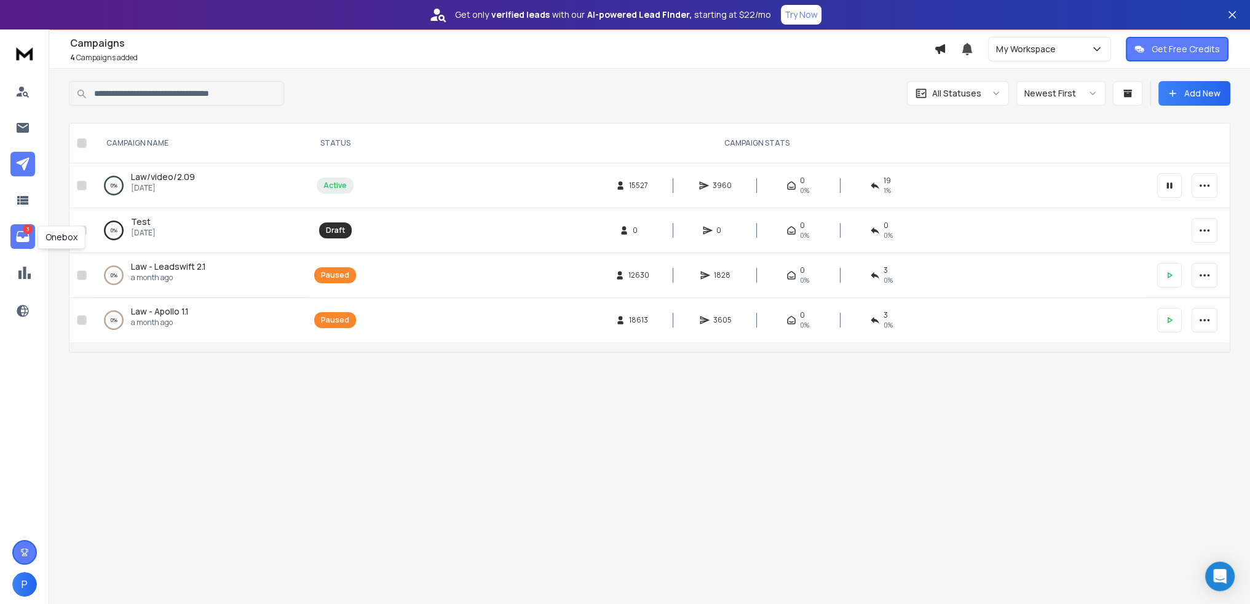
click at [24, 229] on p "3" at bounding box center [28, 229] width 10 height 10
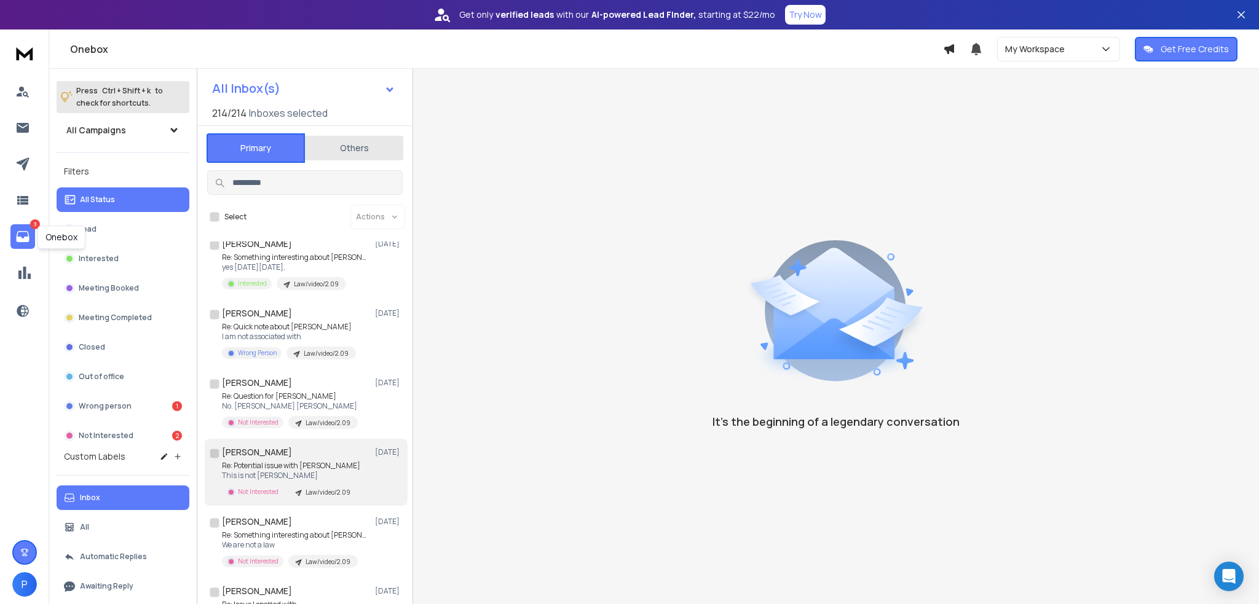
scroll to position [369, 0]
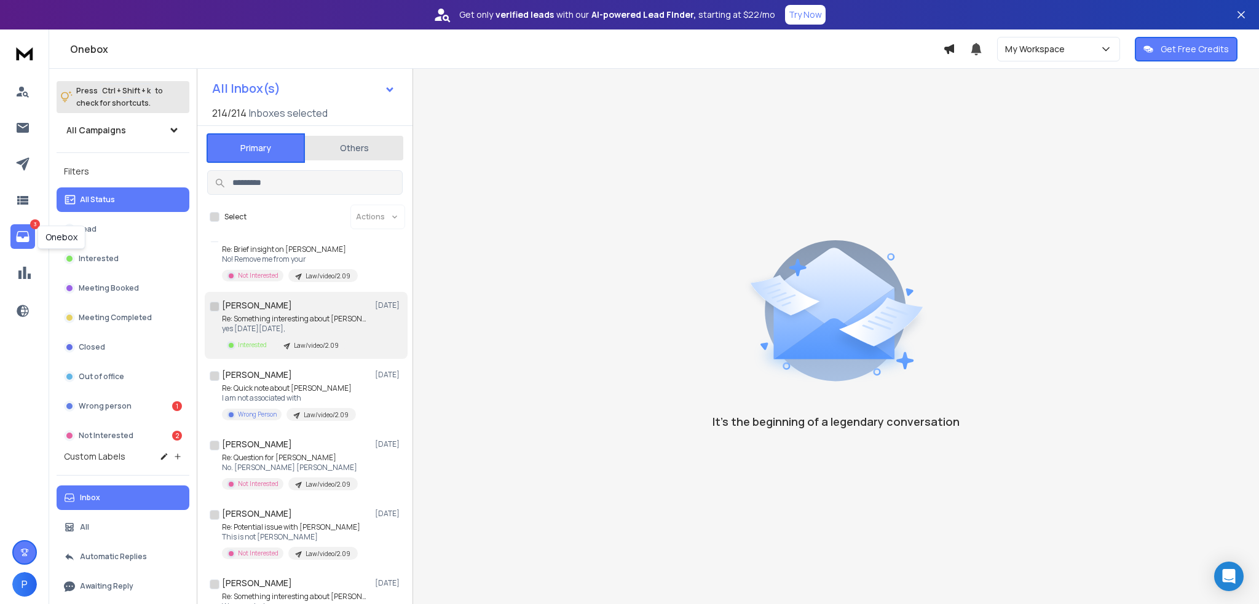
click at [292, 311] on h1 "Jonathan Breeden" at bounding box center [257, 305] width 70 height 12
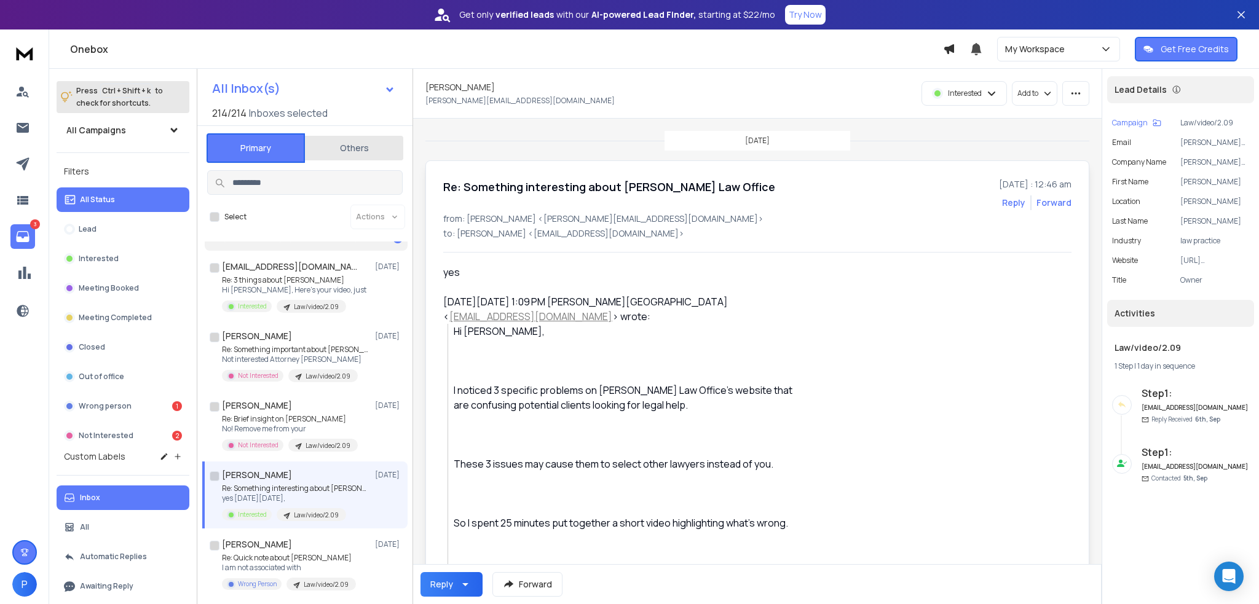
scroll to position [123, 0]
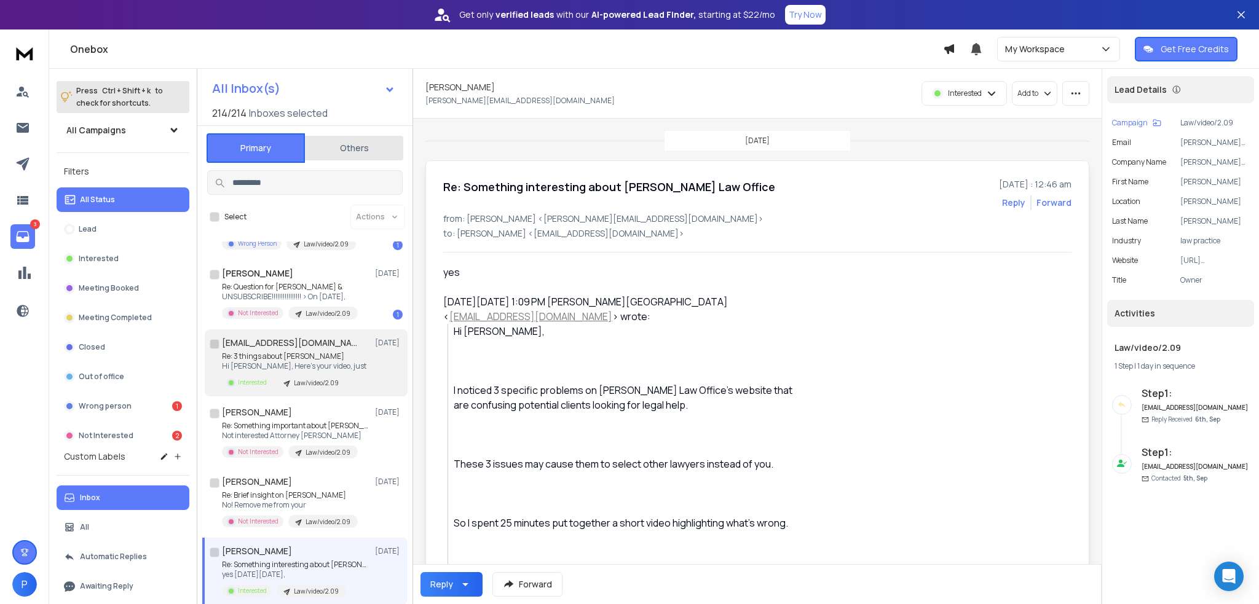
click at [275, 354] on p "Re: 3 things about Thompson" at bounding box center [294, 357] width 144 height 10
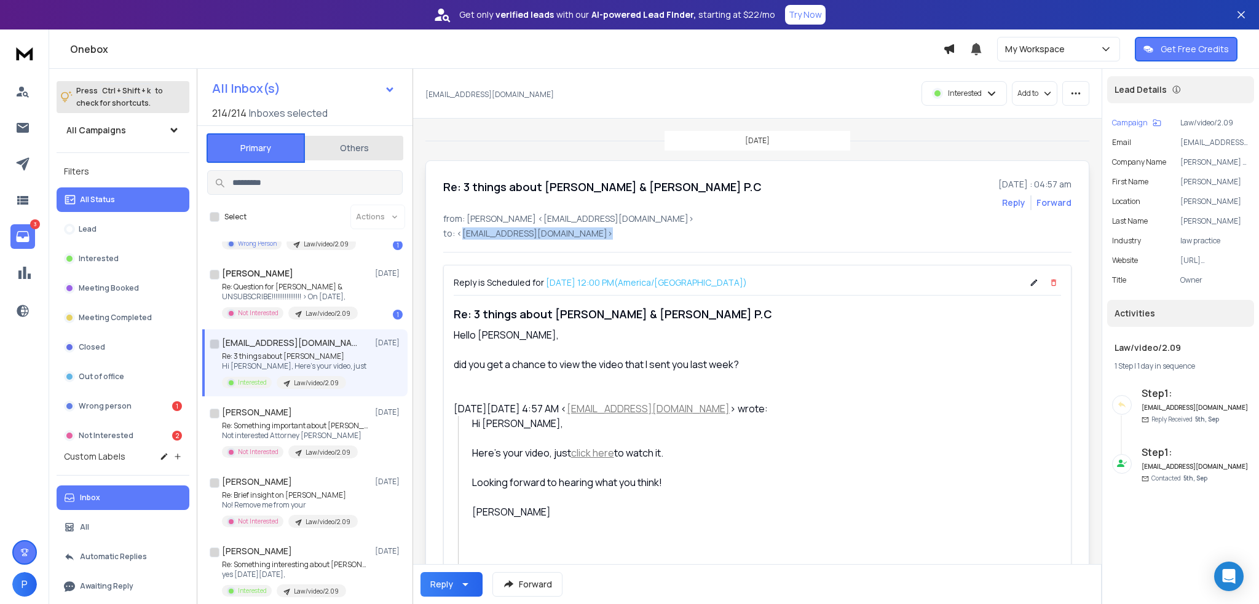
drag, startPoint x: 461, startPoint y: 232, endPoint x: 603, endPoint y: 229, distance: 142.0
click at [603, 229] on p "to: <Kt@thompsonandthompsonlaw.com>" at bounding box center [757, 233] width 628 height 12
copy p "Kt@thompsonandthompsonlaw.com"
click at [528, 234] on p "to: <Kt@thompsonandthompsonlaw.com>" at bounding box center [757, 233] width 628 height 12
drag, startPoint x: 477, startPoint y: 233, endPoint x: 604, endPoint y: 231, distance: 127.3
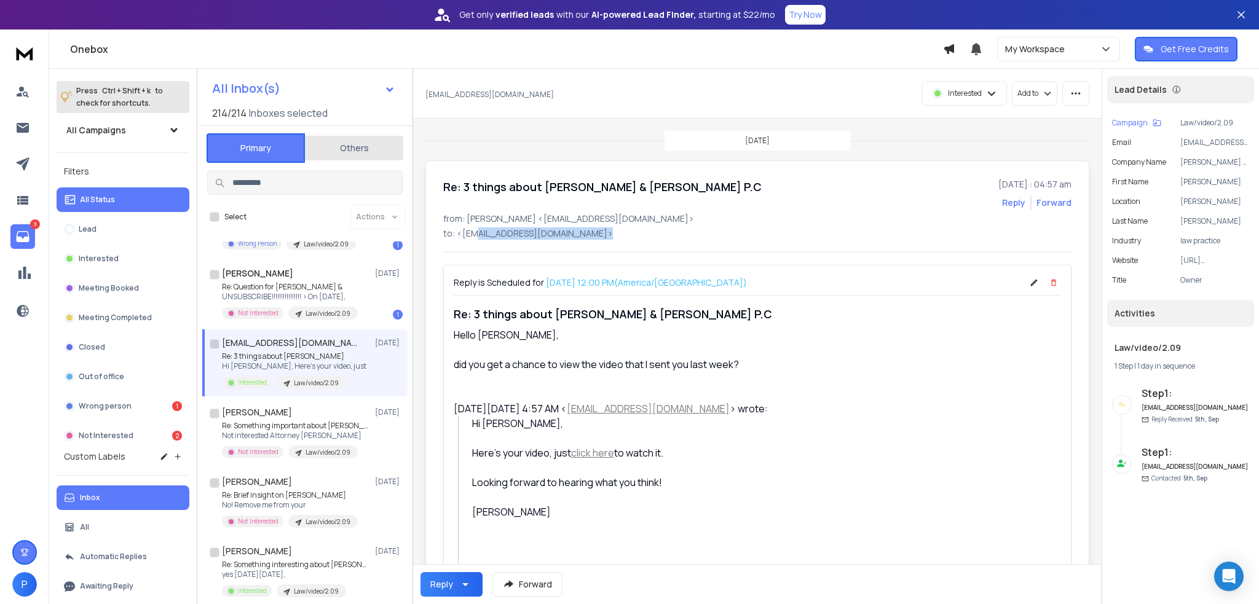
click at [604, 231] on p "to: <Kt@thompsonandthompsonlaw.com>" at bounding box center [757, 233] width 628 height 12
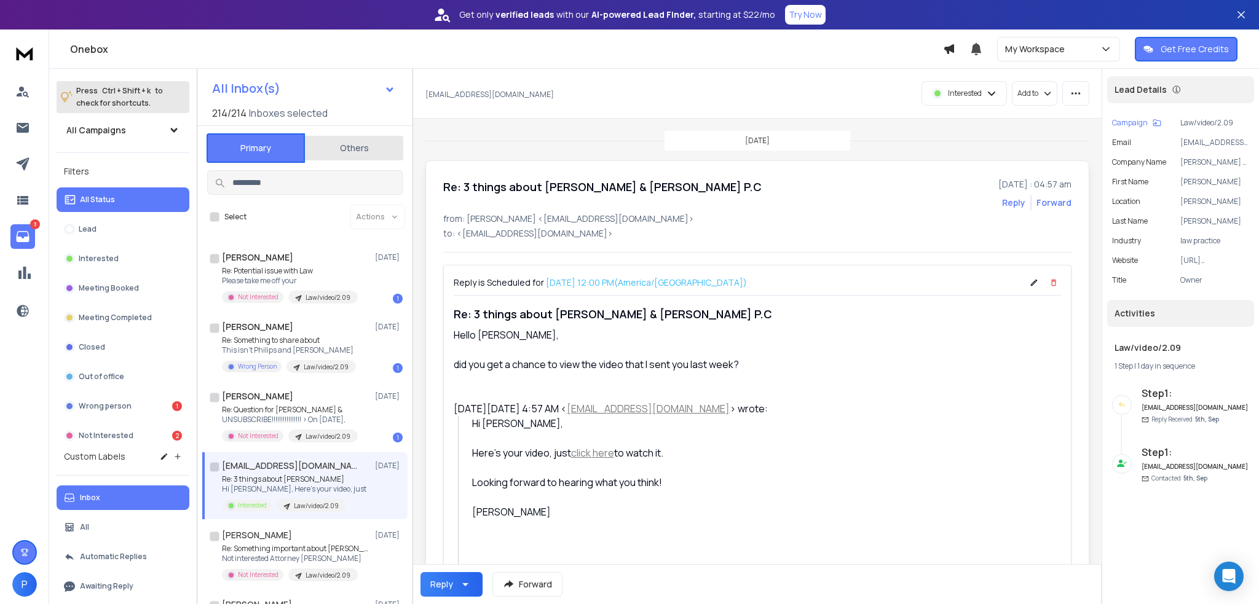
click at [125, 392] on div "All Status Lead Interested Meeting Booked Meeting Completed Closed Out of offic…" at bounding box center [123, 318] width 133 height 261
click at [121, 405] on p "Wrong person" at bounding box center [105, 406] width 53 height 10
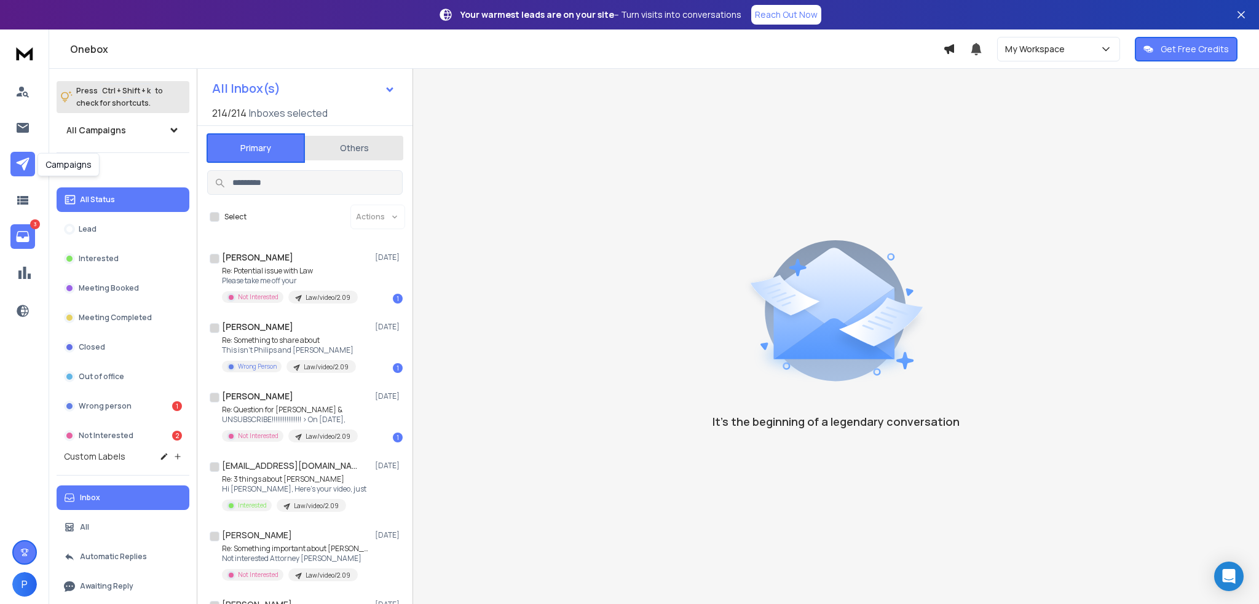
click at [25, 169] on icon at bounding box center [22, 164] width 15 height 15
